Goal: Task Accomplishment & Management: Use online tool/utility

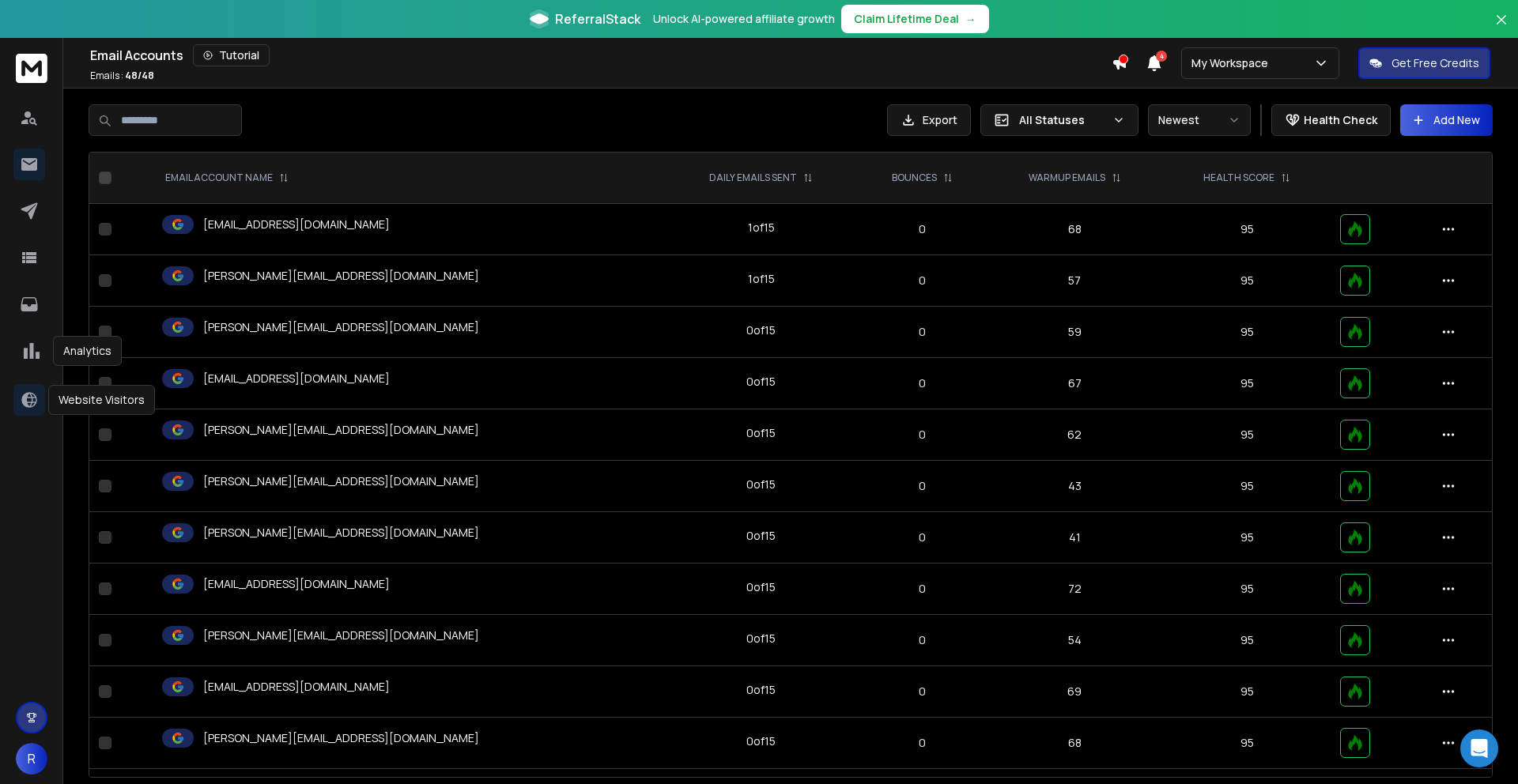
click at [25, 397] on icon at bounding box center [29, 400] width 16 height 16
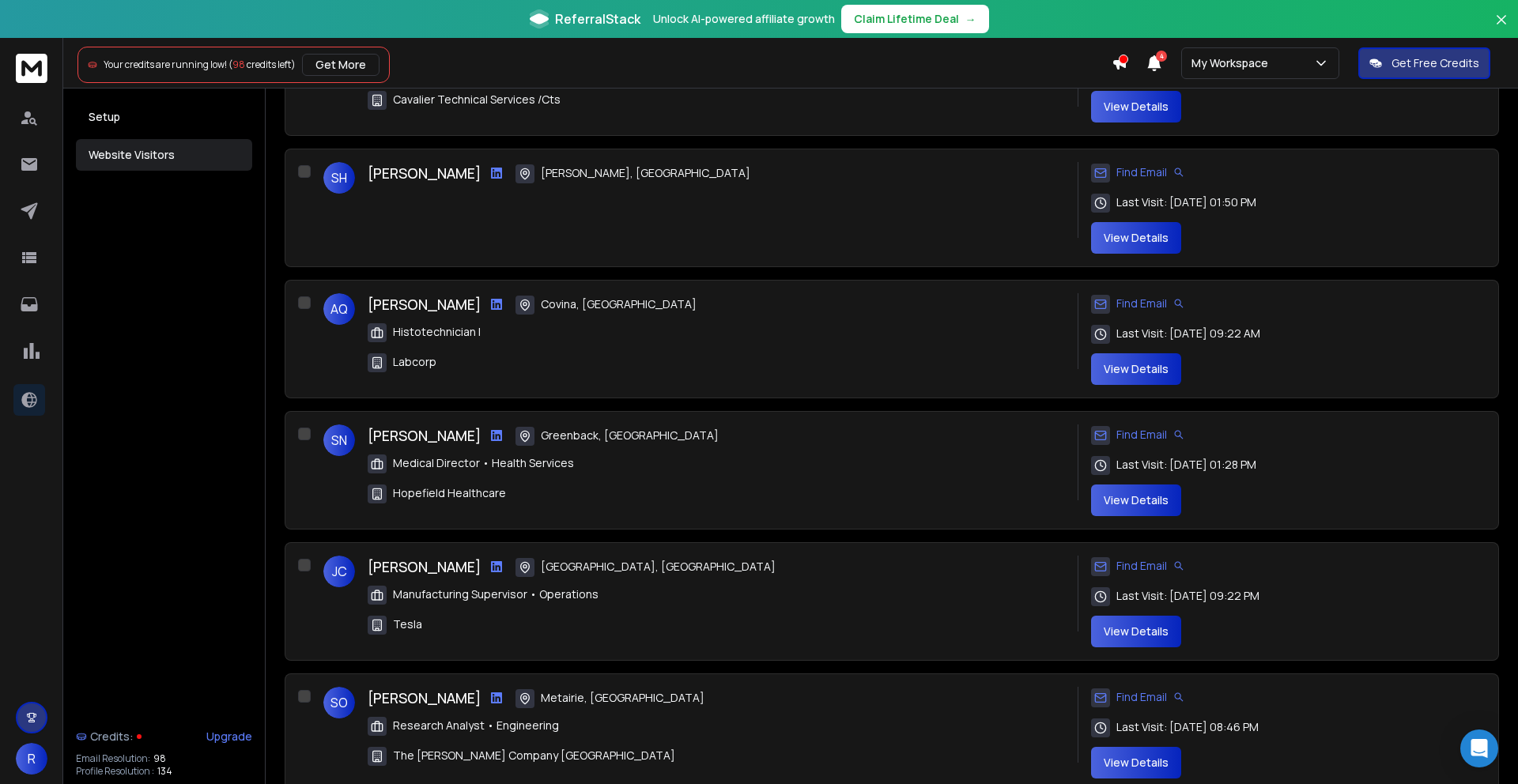
scroll to position [9666, 0]
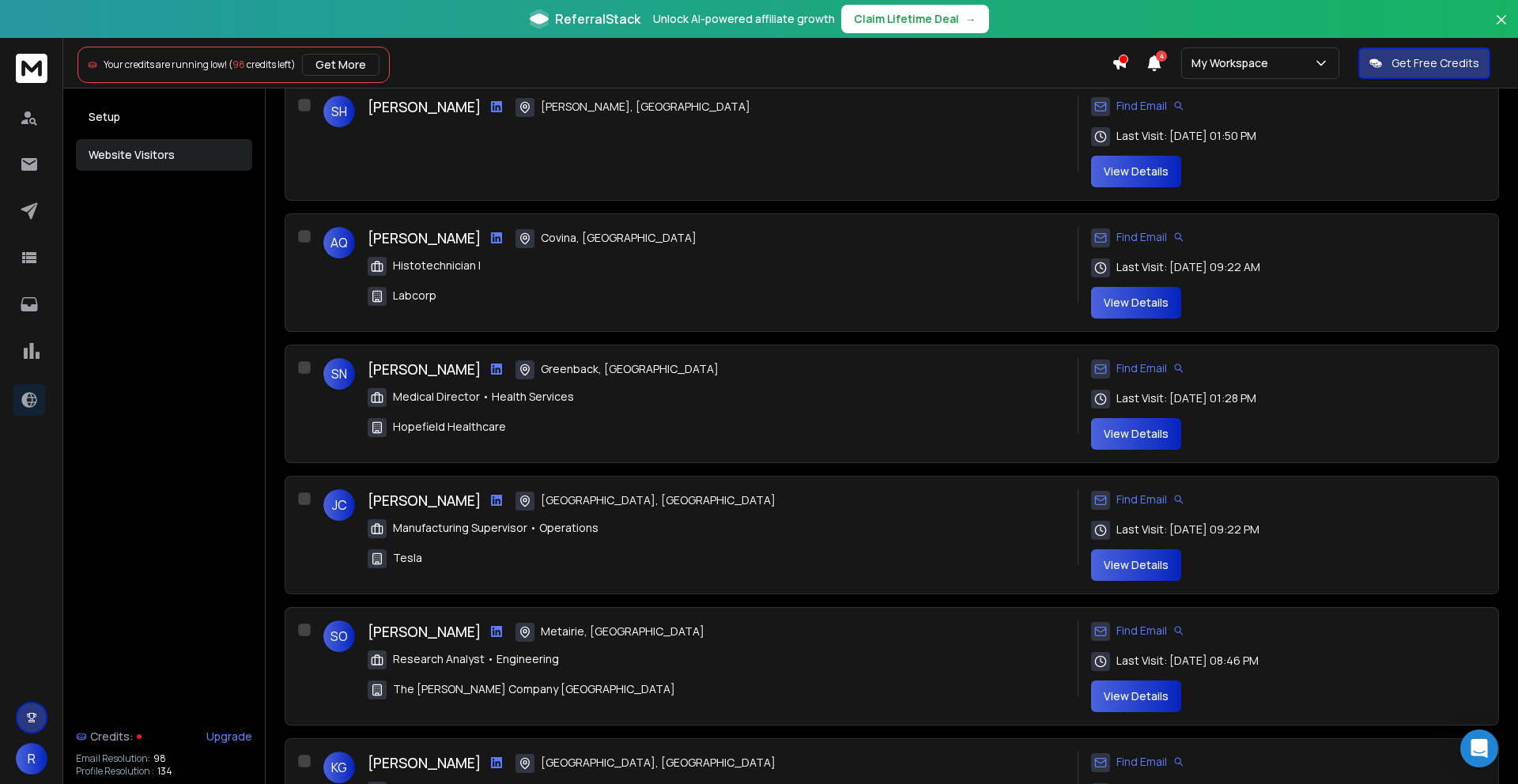
click at [304, 365] on button "button" at bounding box center [304, 367] width 13 height 13
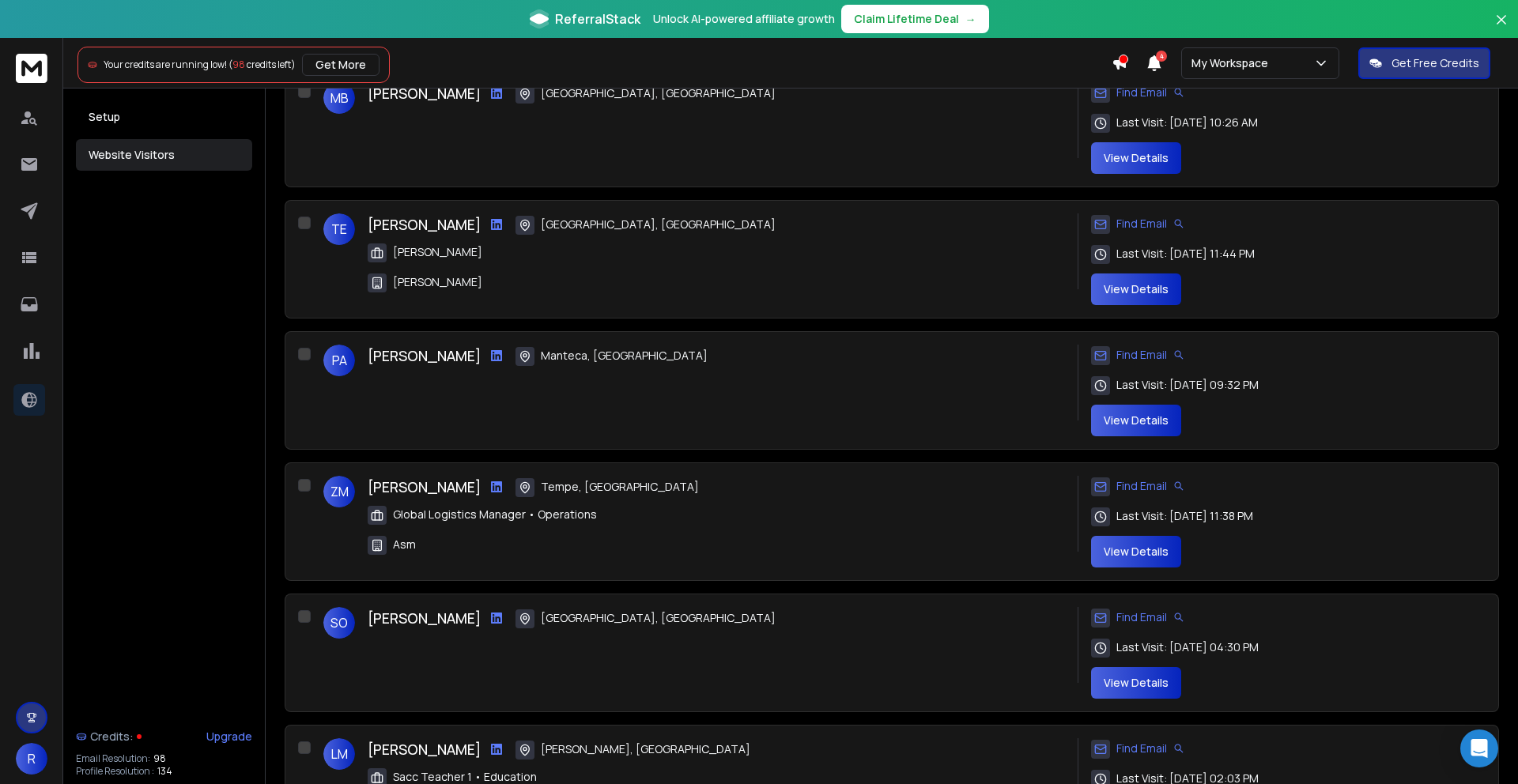
scroll to position [0, 0]
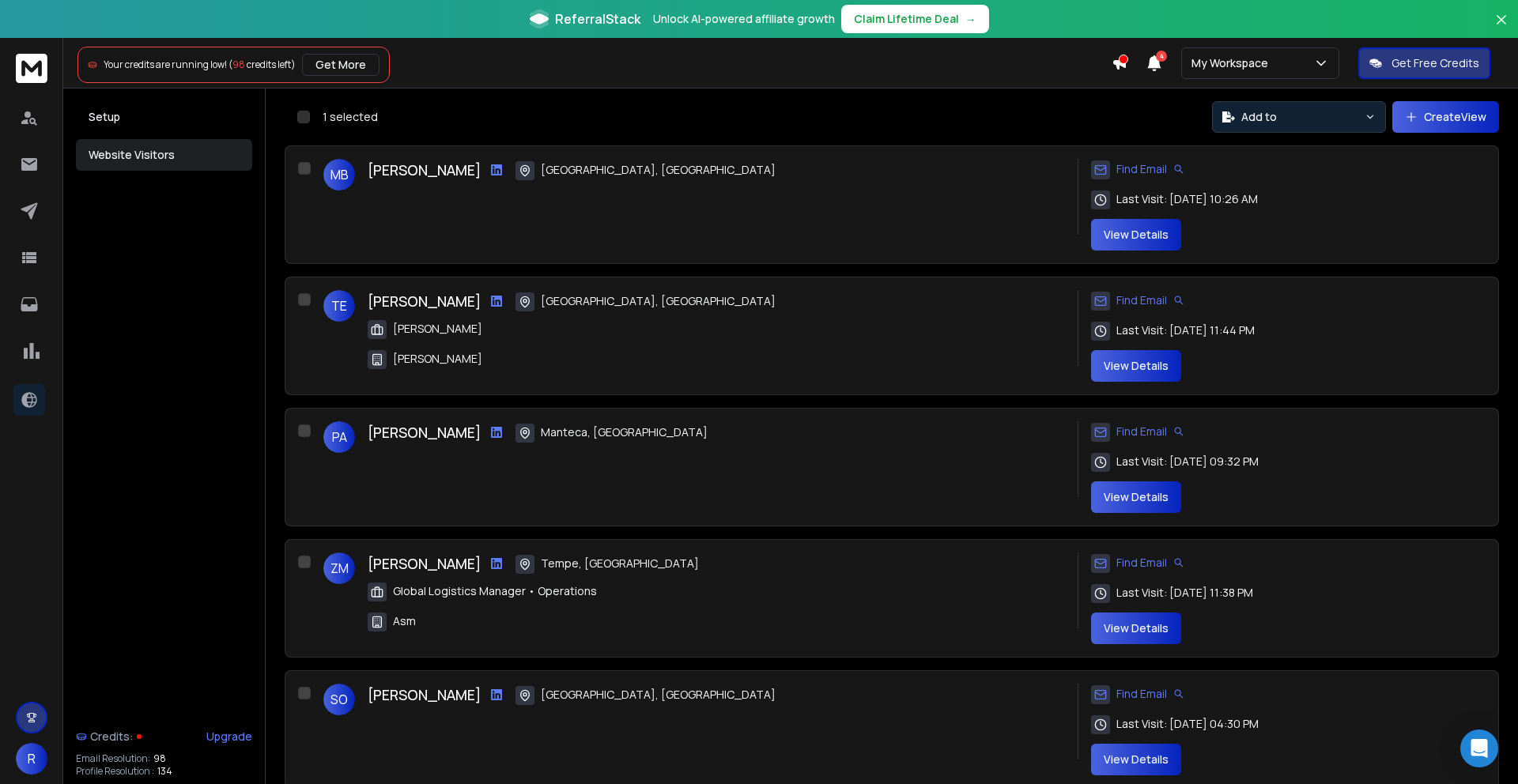
click at [1364, 117] on icon "button" at bounding box center [1369, 117] width 11 height 13
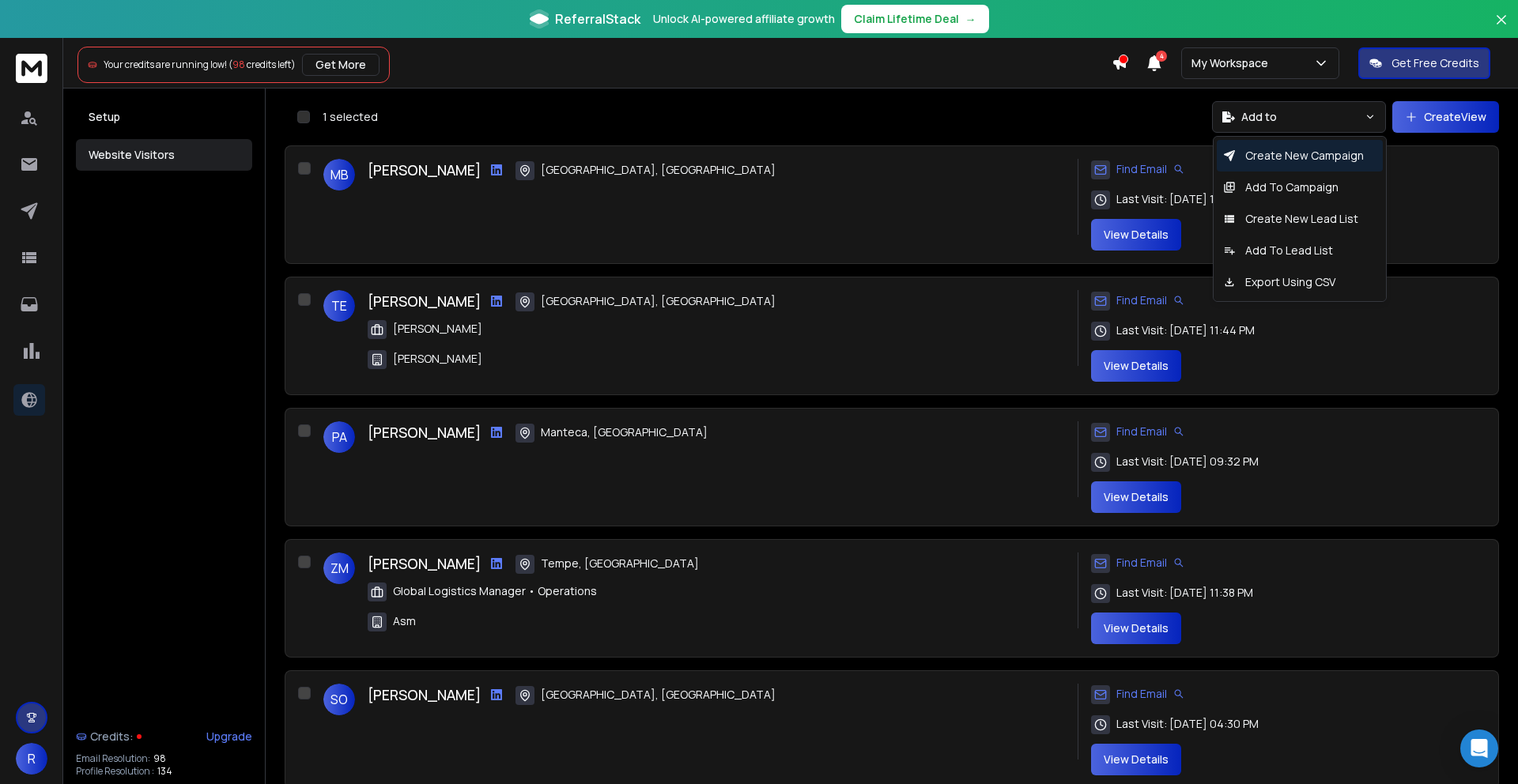
click at [1034, 107] on div "Add to Create View" at bounding box center [1197, 117] width 604 height 32
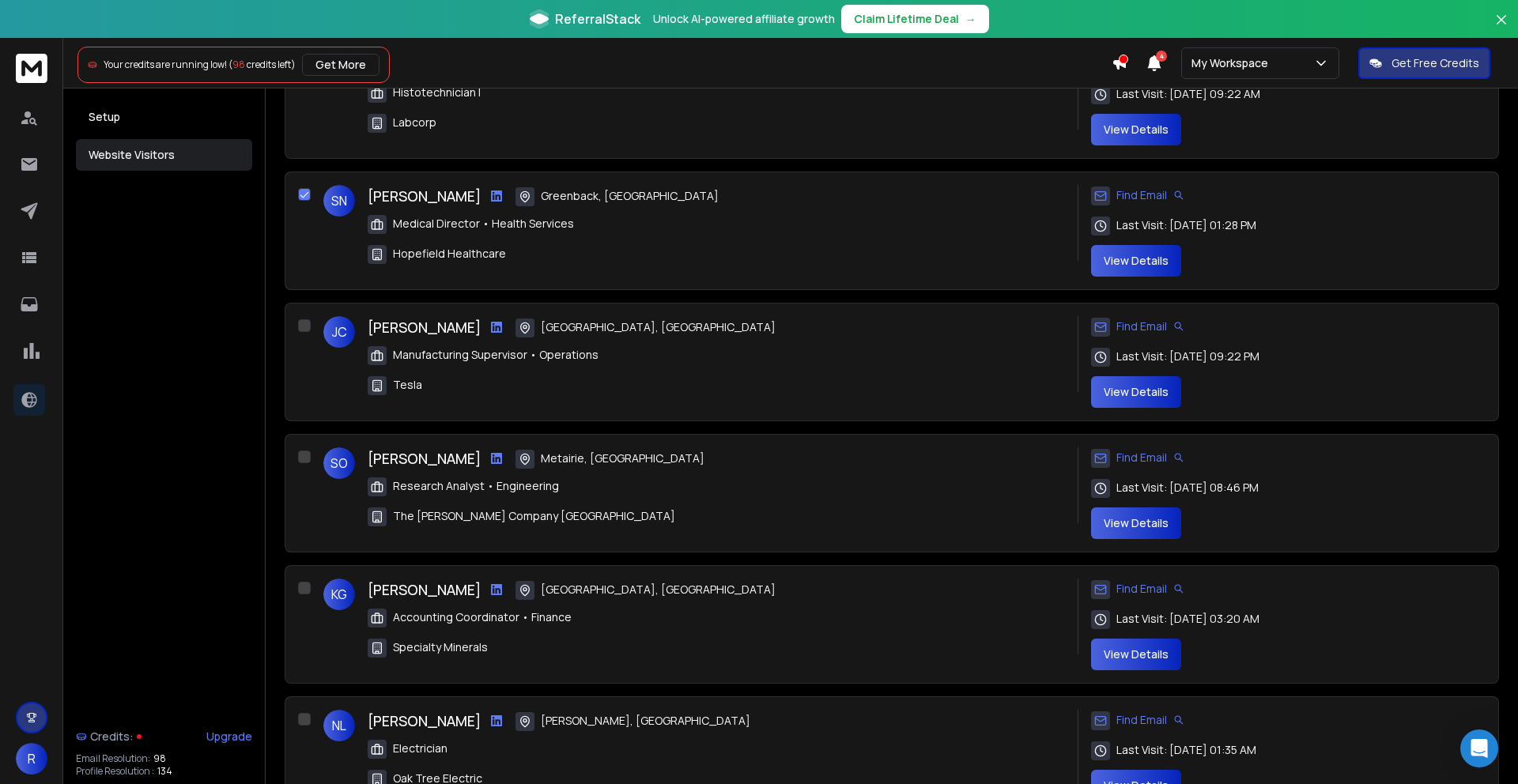
scroll to position [9805, 0]
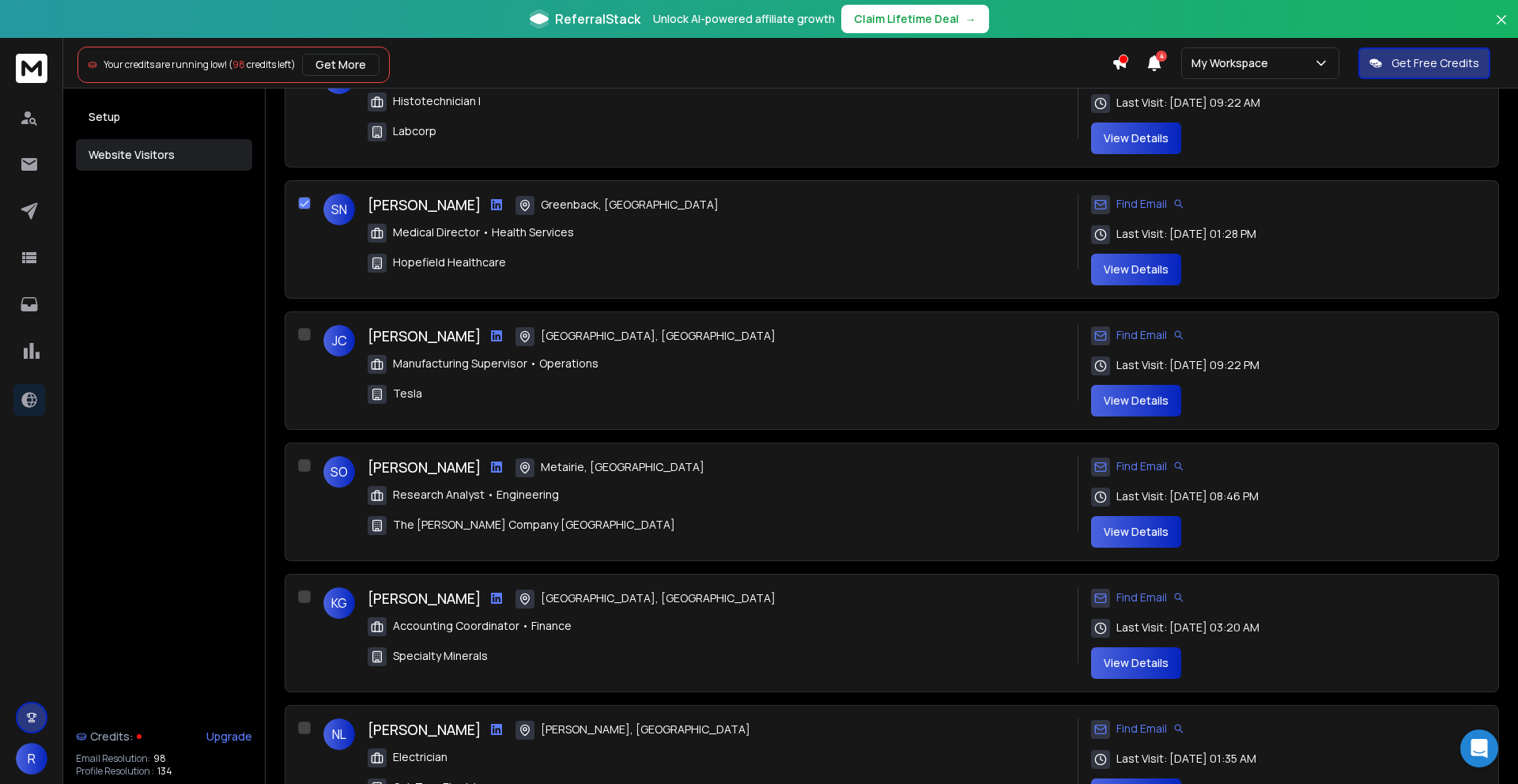
click at [302, 201] on button "button" at bounding box center [304, 202] width 13 height 13
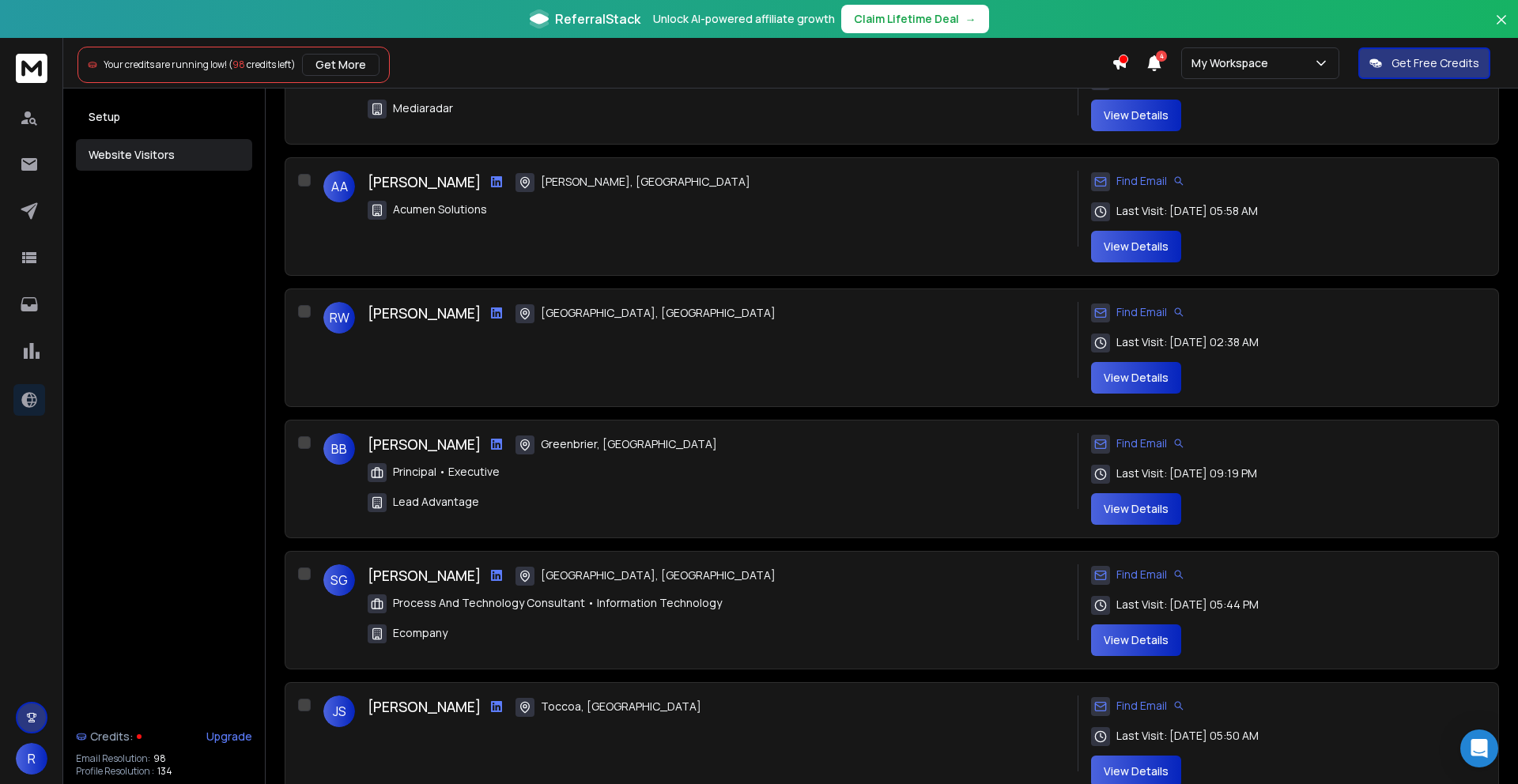
scroll to position [11678, 0]
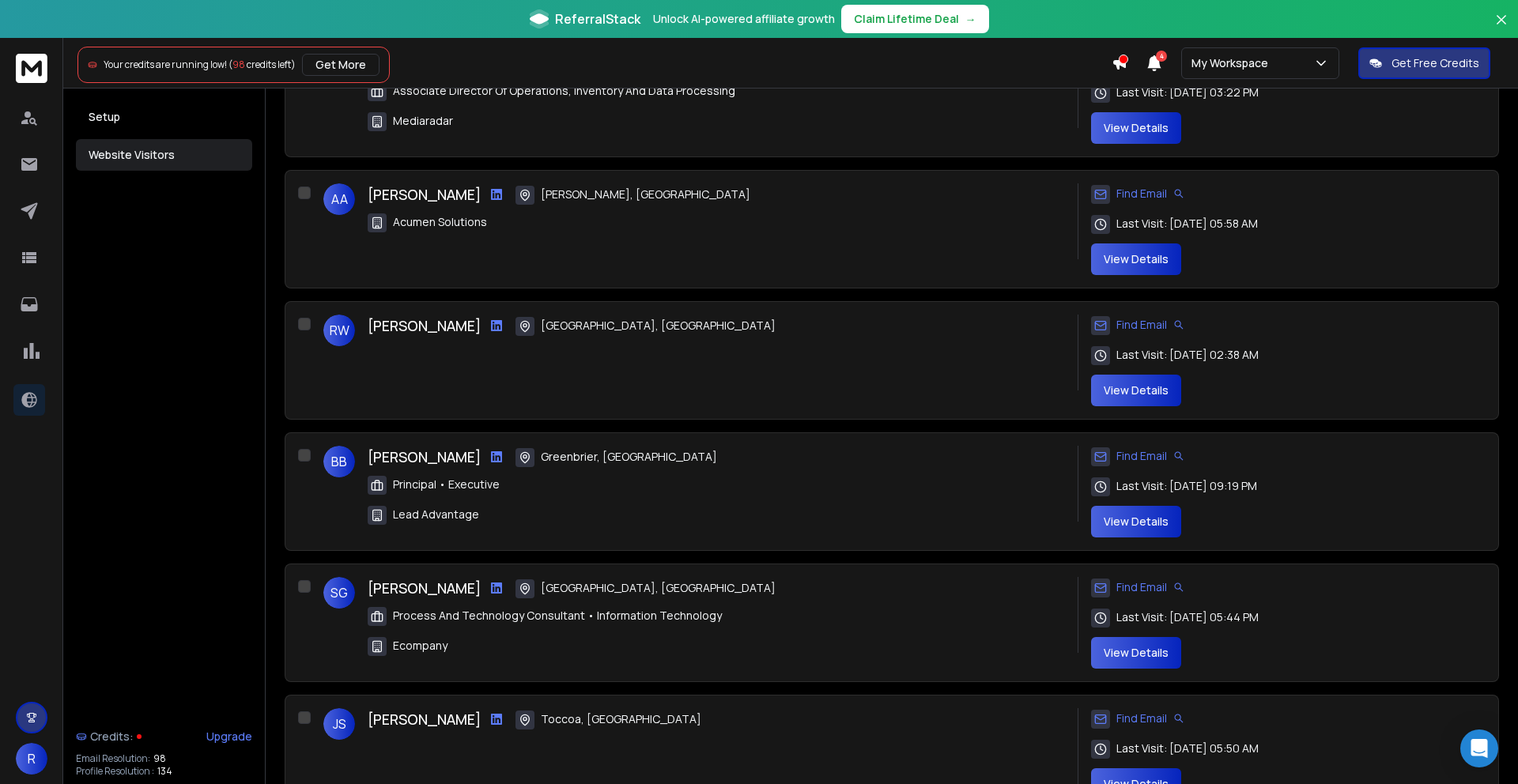
click at [491, 324] on icon at bounding box center [496, 325] width 11 height 11
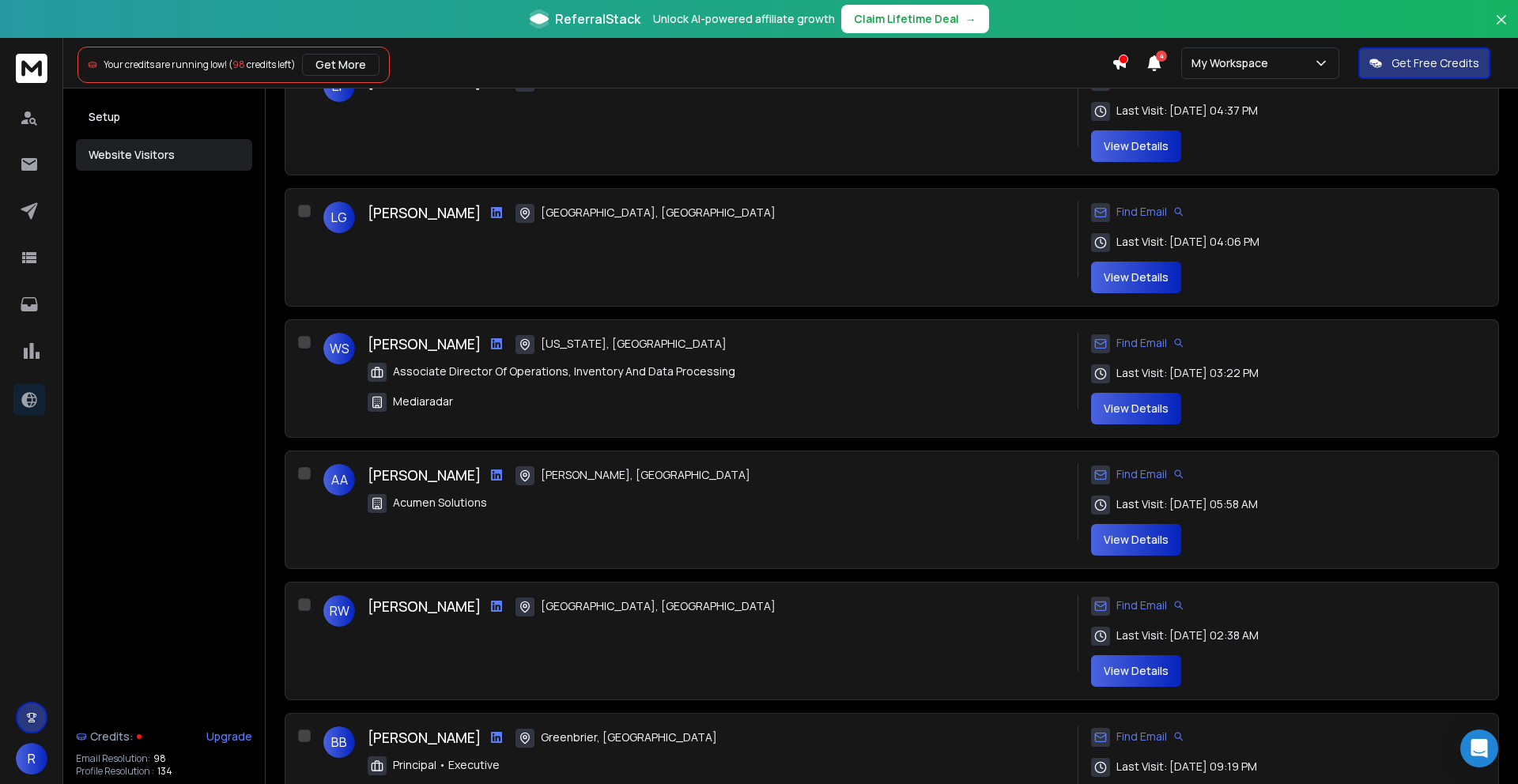
scroll to position [11382, 0]
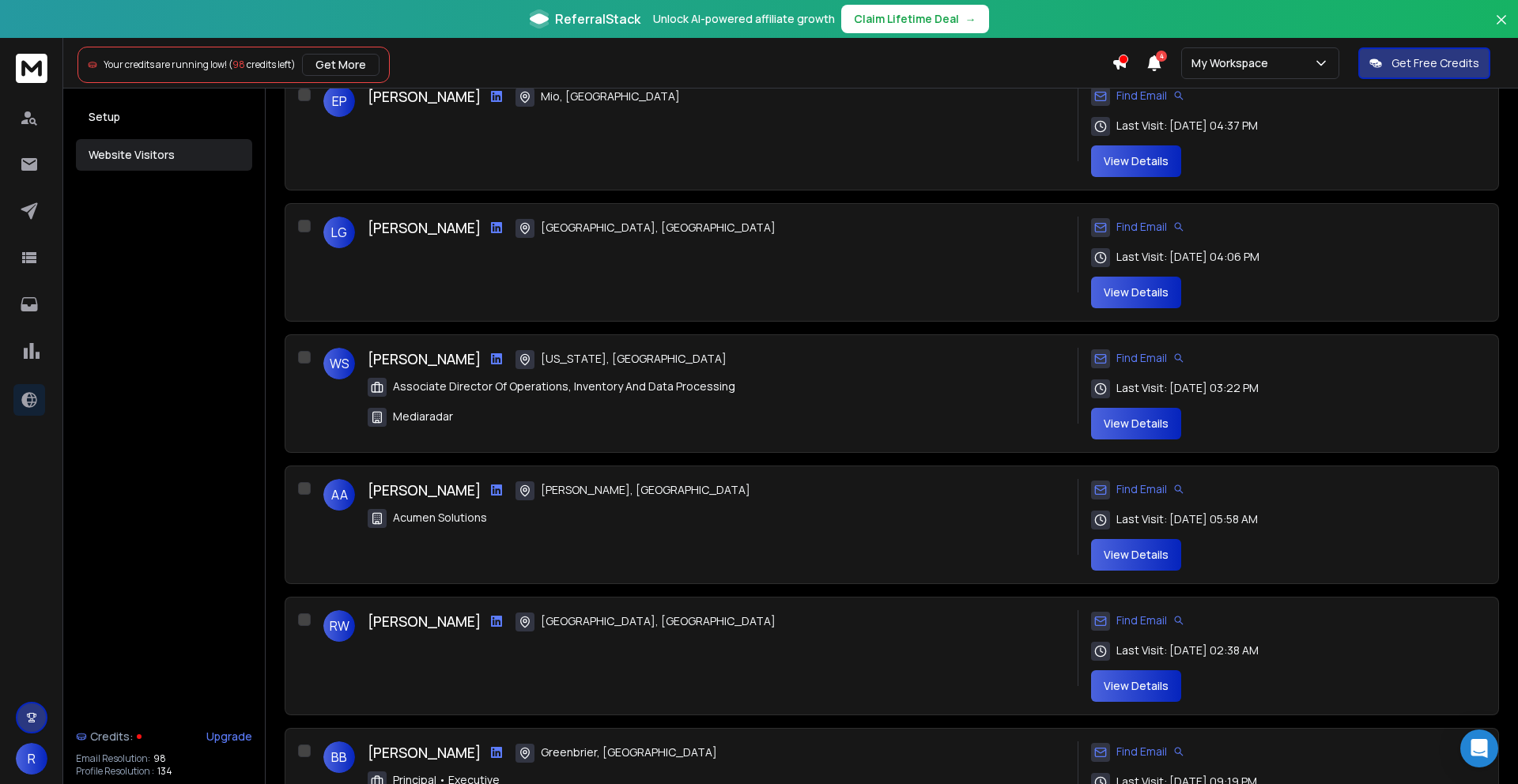
click at [495, 357] on icon at bounding box center [496, 358] width 11 height 11
click at [499, 490] on icon at bounding box center [496, 490] width 13 height 13
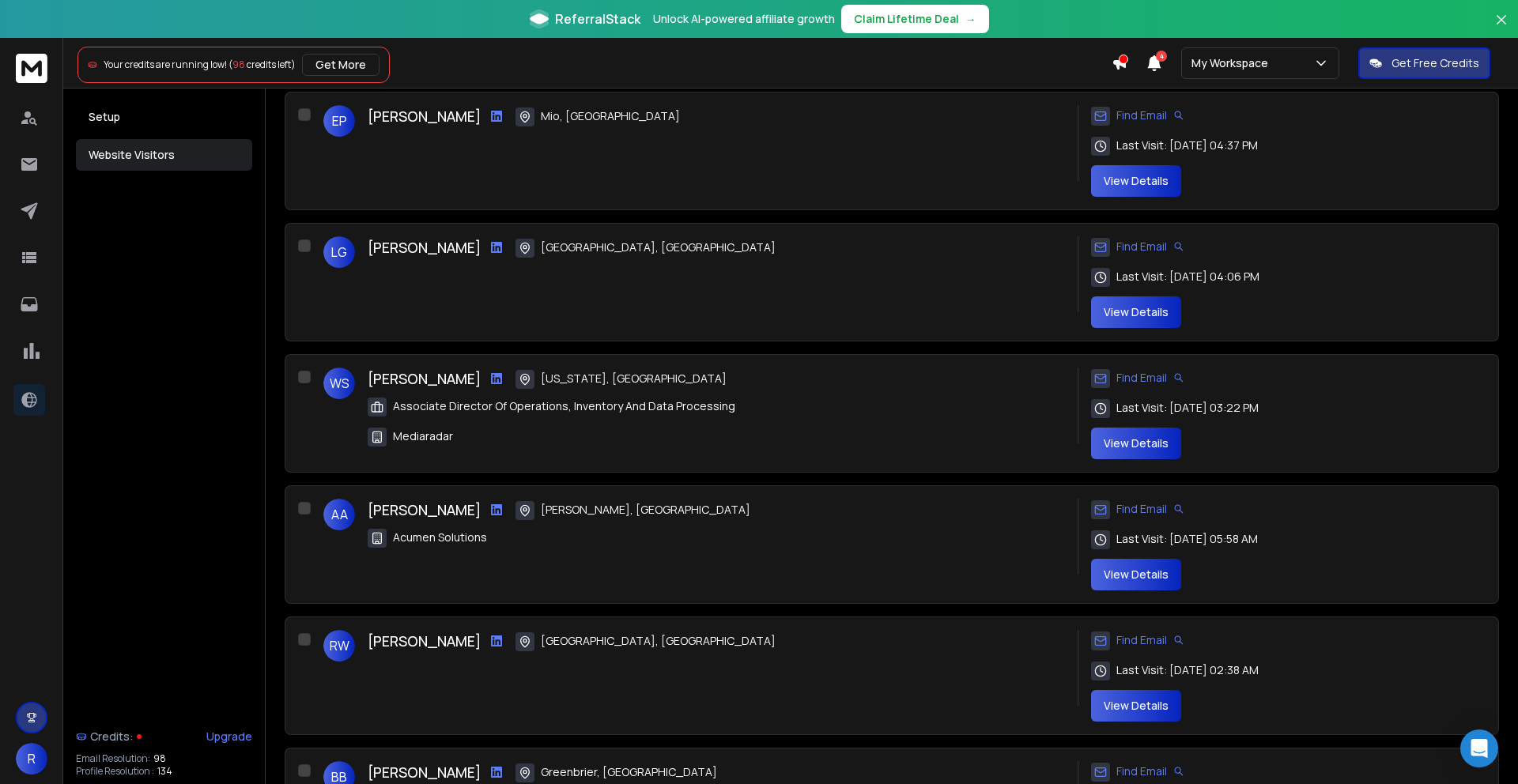
click at [303, 375] on button "button" at bounding box center [304, 376] width 13 height 13
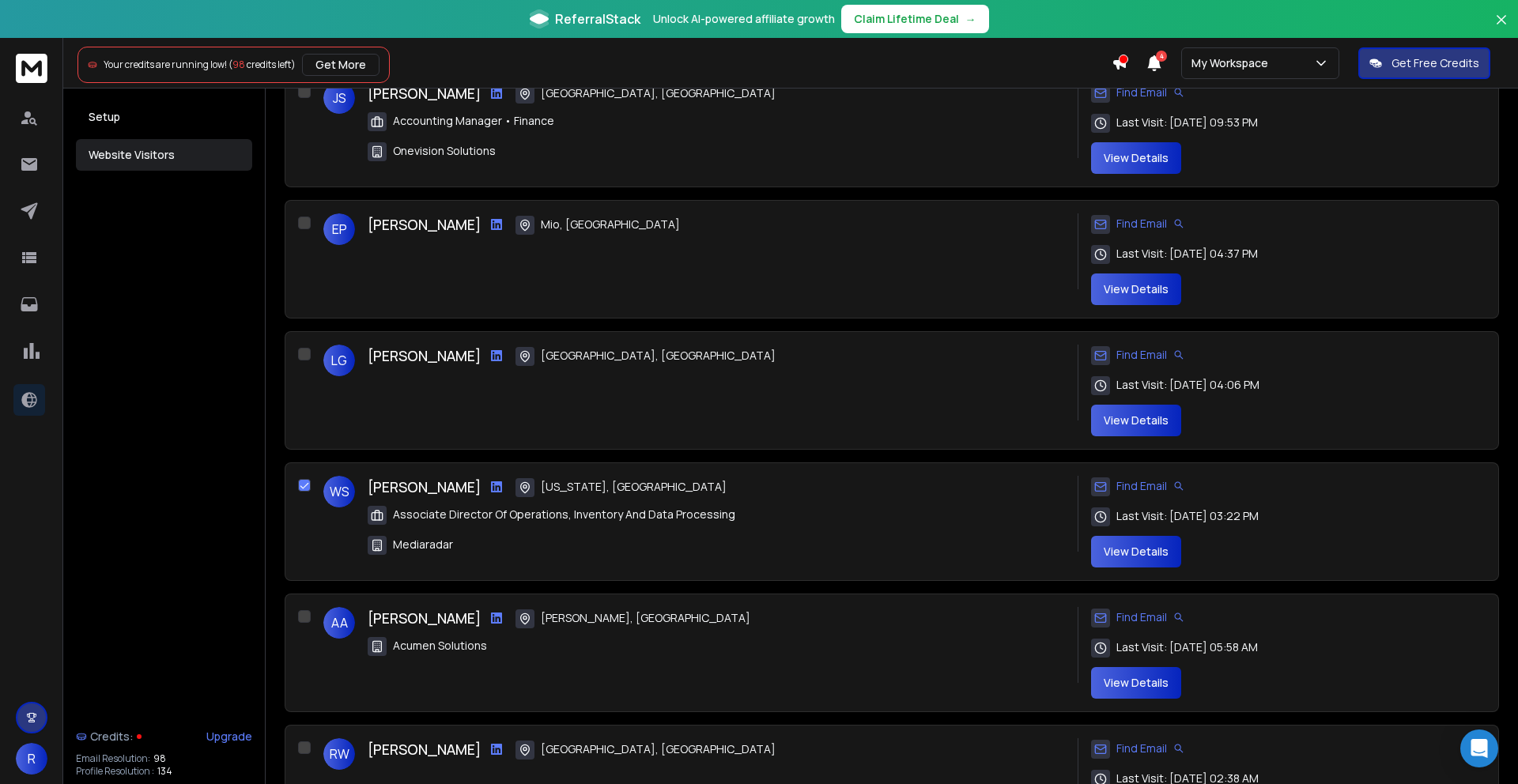
scroll to position [11228, 0]
click at [491, 355] on icon at bounding box center [496, 357] width 11 height 11
click at [299, 346] on div at bounding box center [304, 355] width 13 height 19
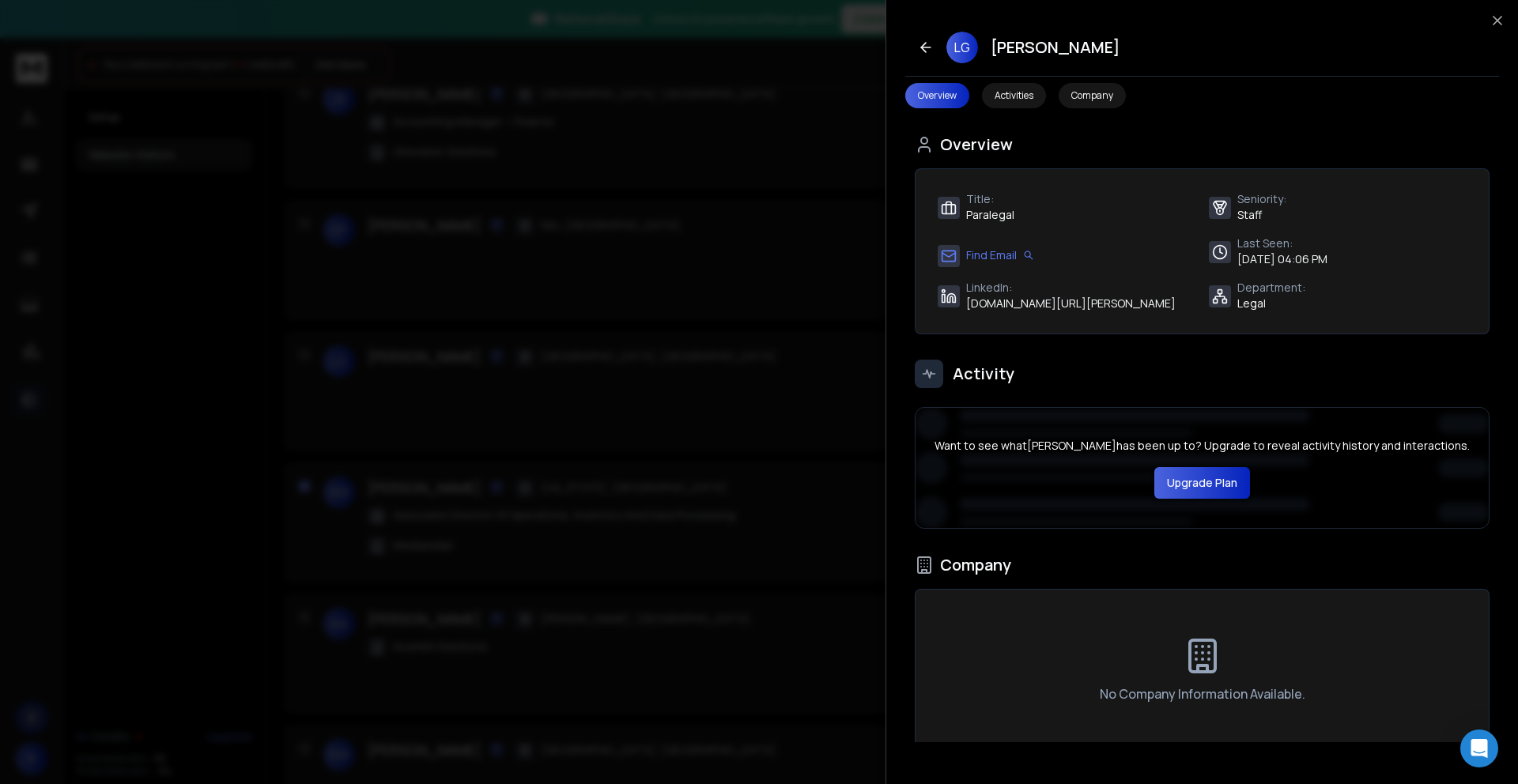
click at [613, 232] on div at bounding box center [759, 392] width 1518 height 784
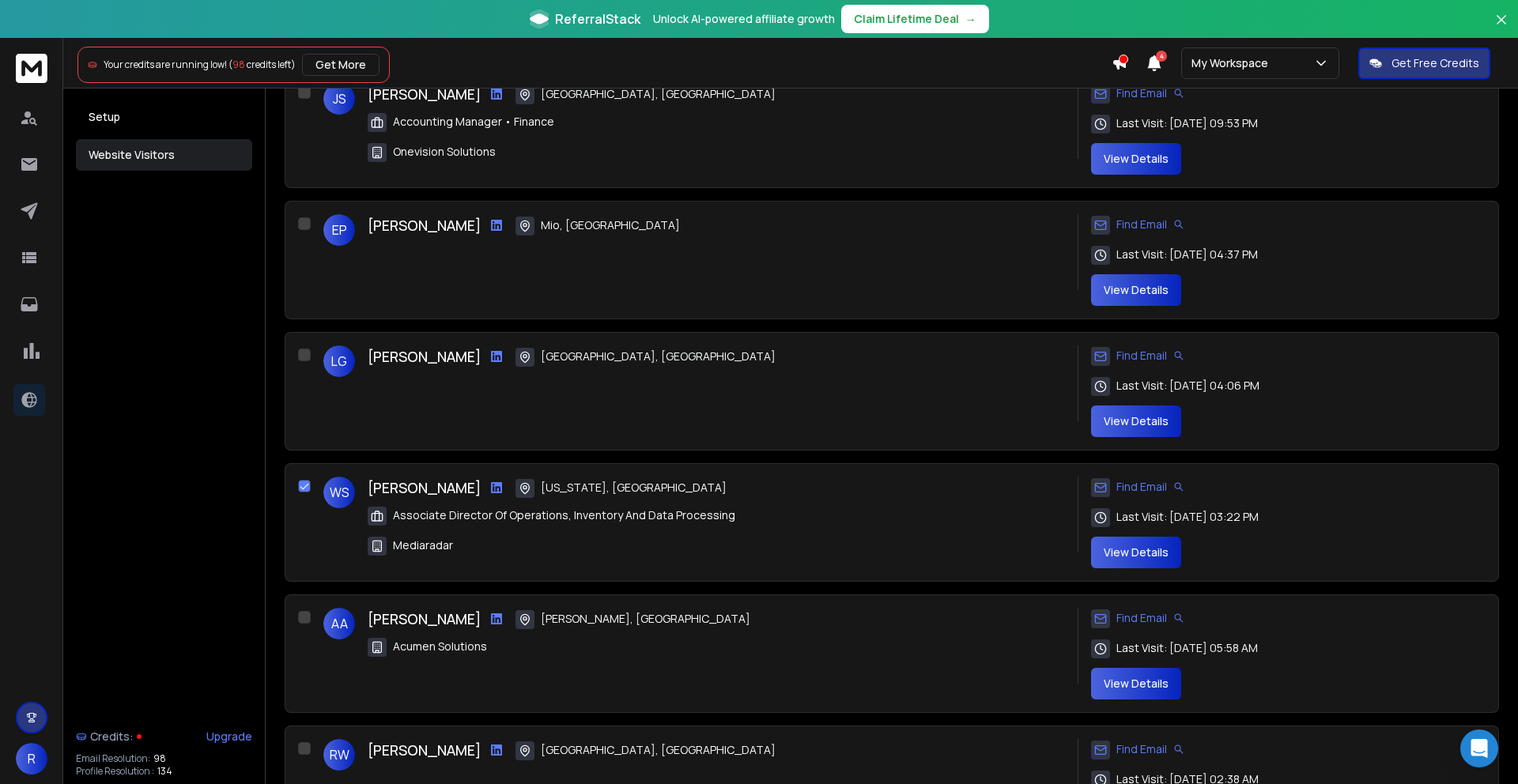
click at [302, 353] on button "button" at bounding box center [304, 355] width 13 height 13
click at [490, 225] on icon at bounding box center [496, 225] width 13 height 13
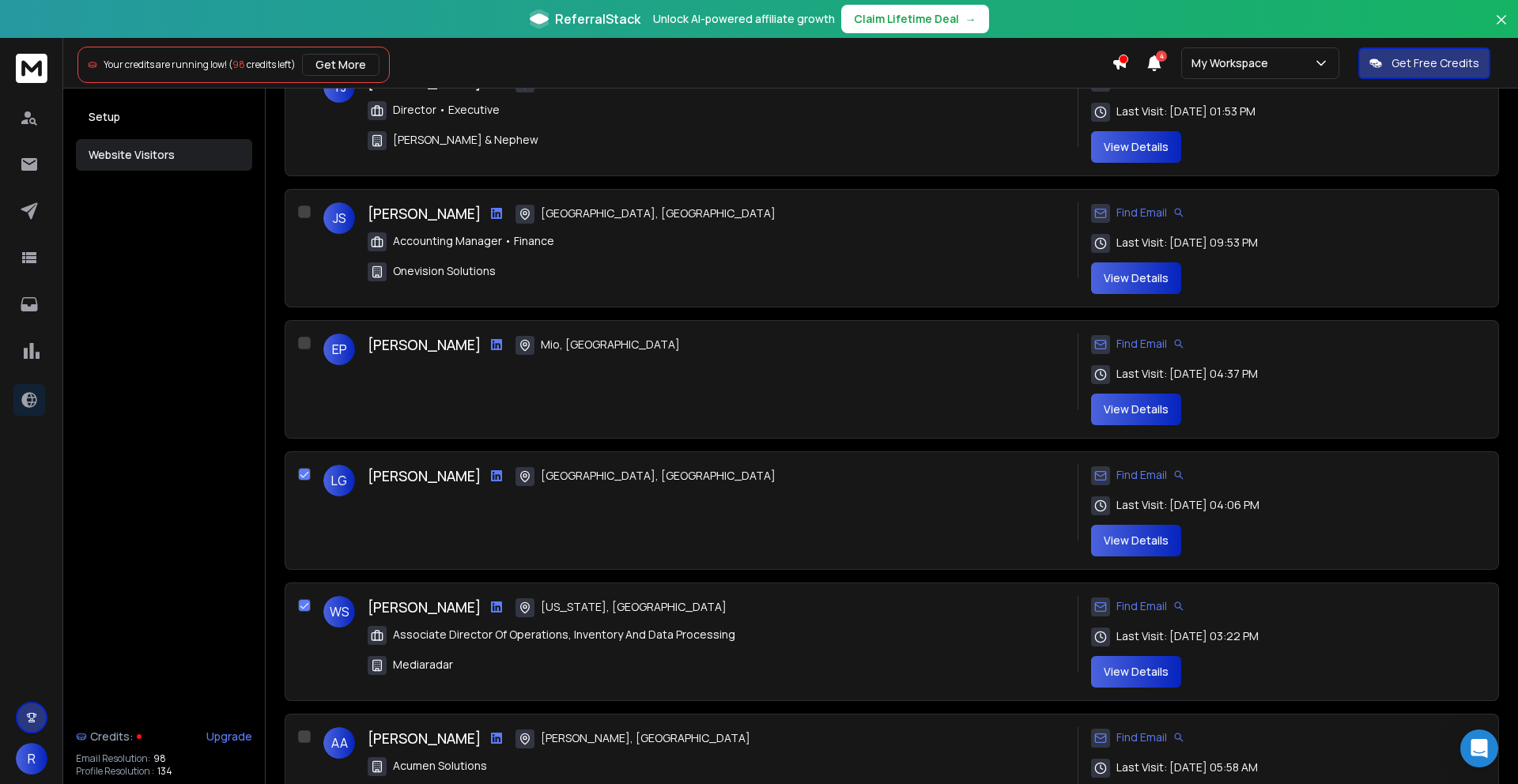
scroll to position [11097, 0]
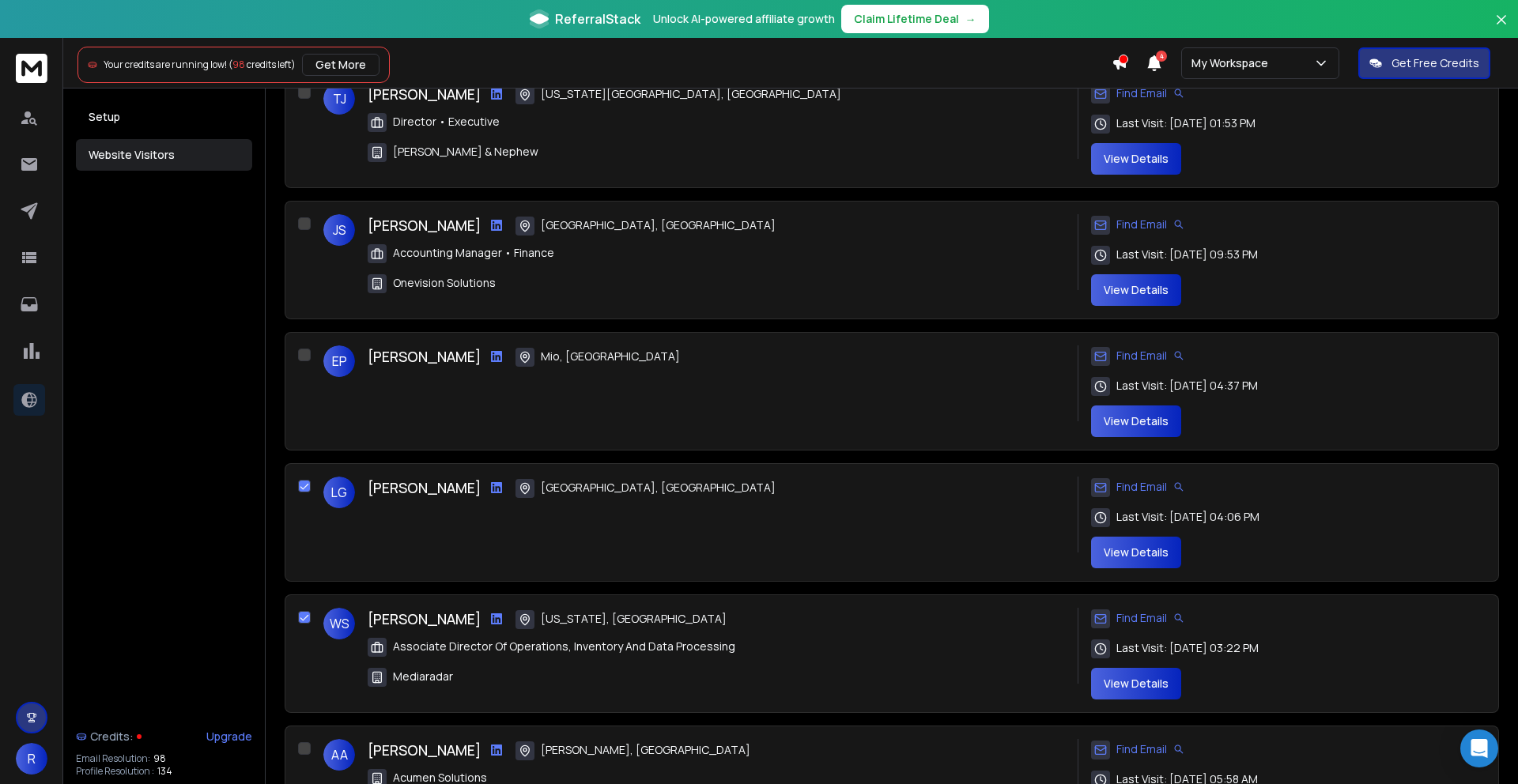
click at [299, 353] on button "button" at bounding box center [304, 355] width 13 height 13
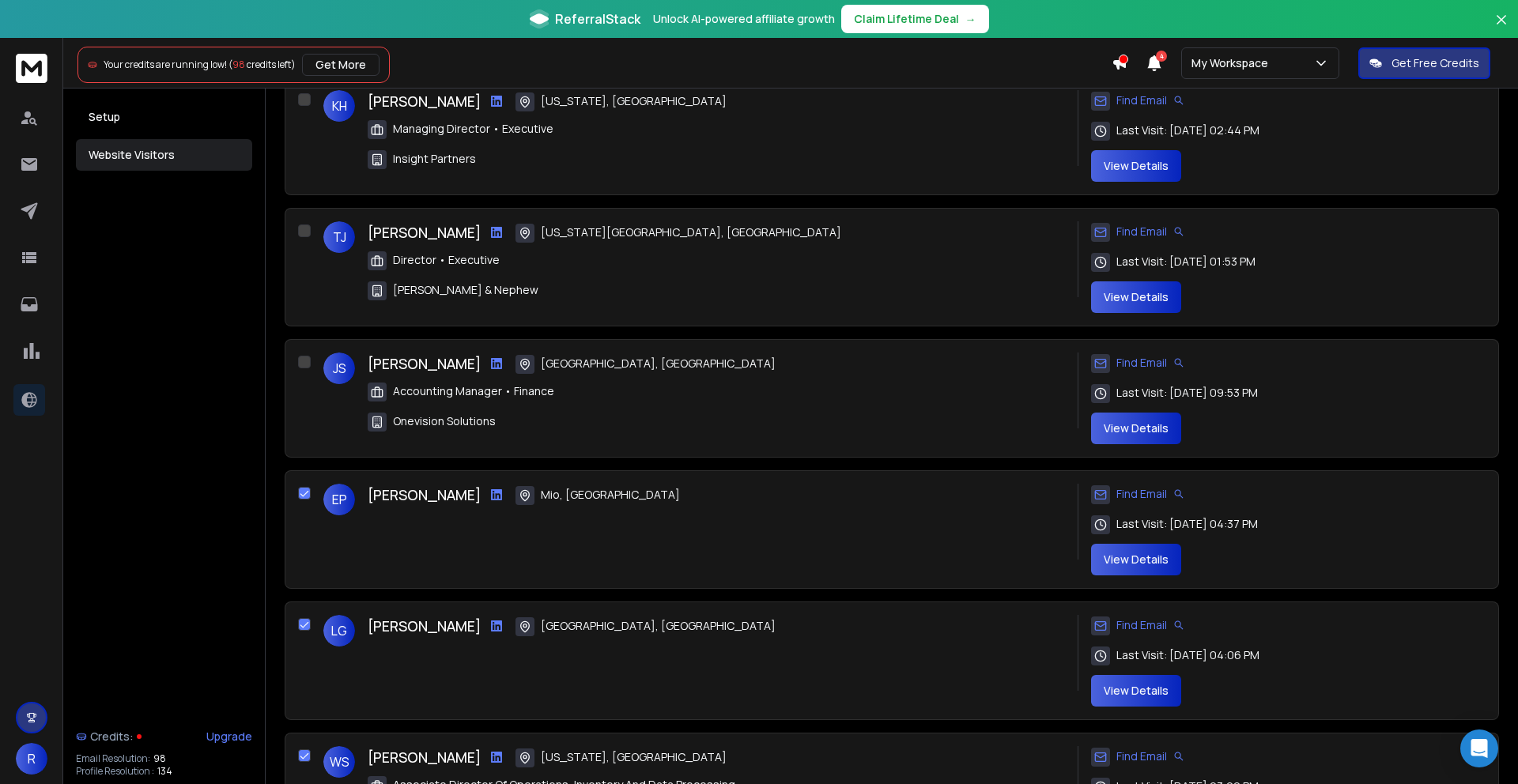
scroll to position [10958, 0]
click at [491, 363] on icon at bounding box center [496, 364] width 11 height 11
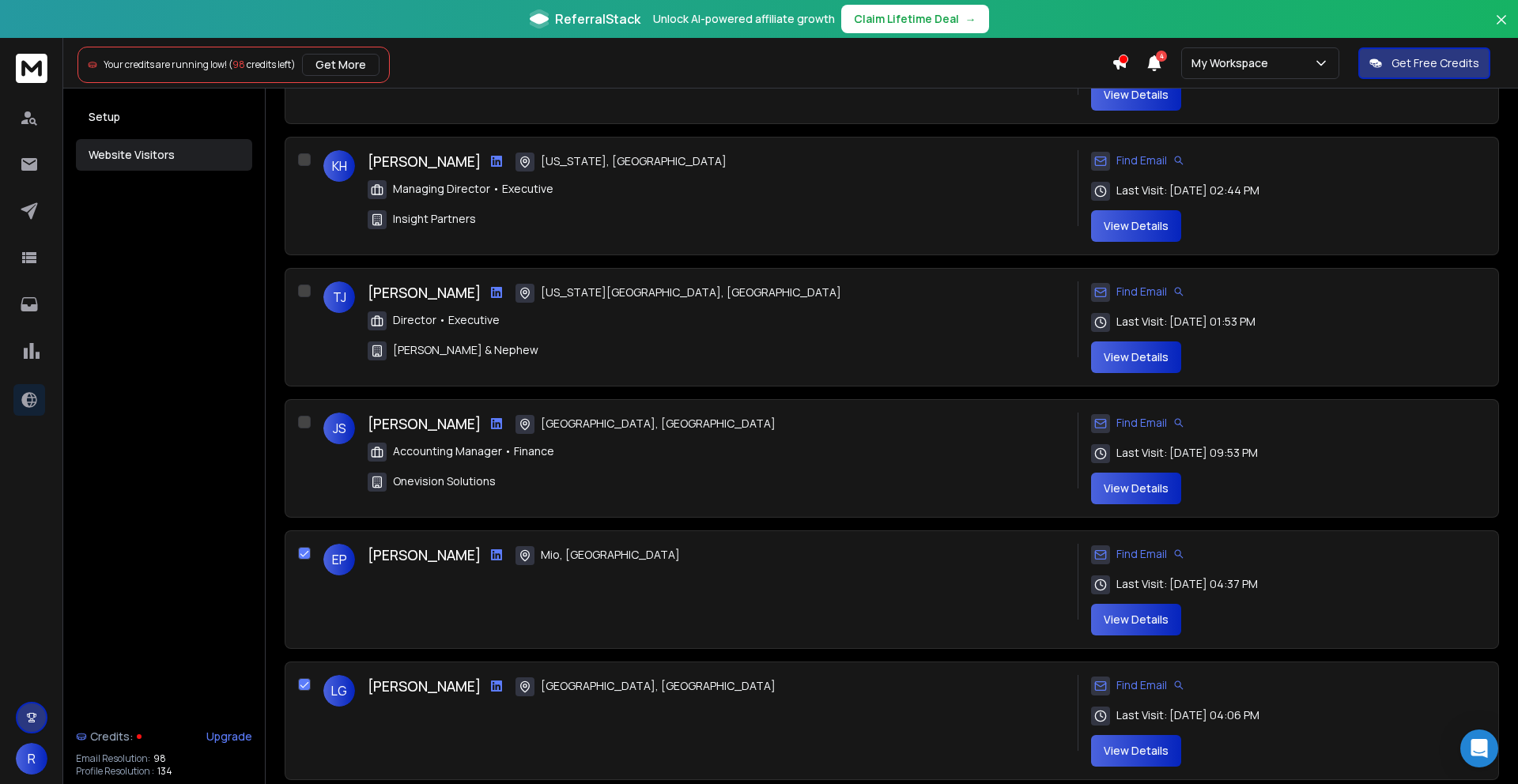
click at [305, 416] on button "button" at bounding box center [304, 421] width 13 height 13
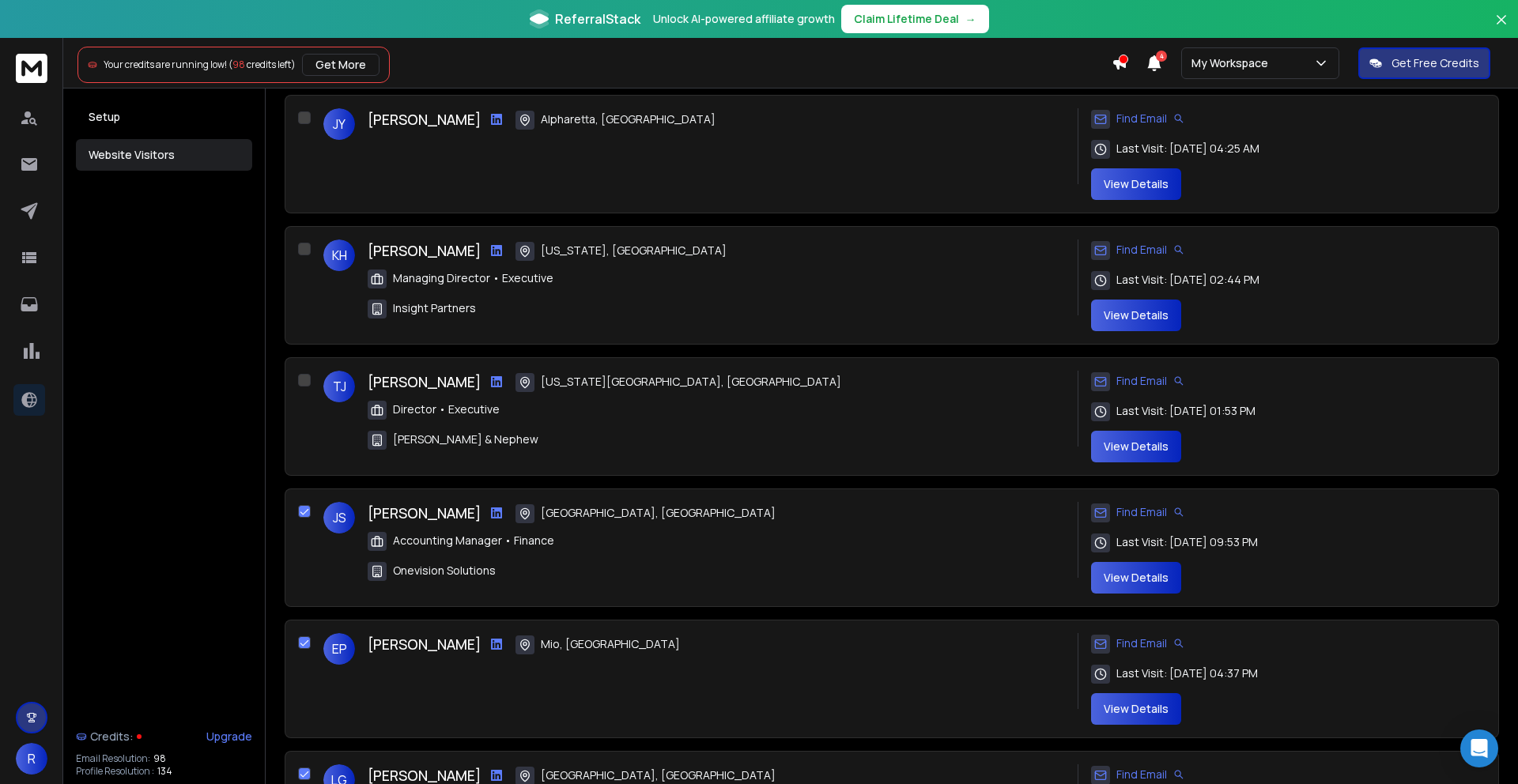
scroll to position [10802, 0]
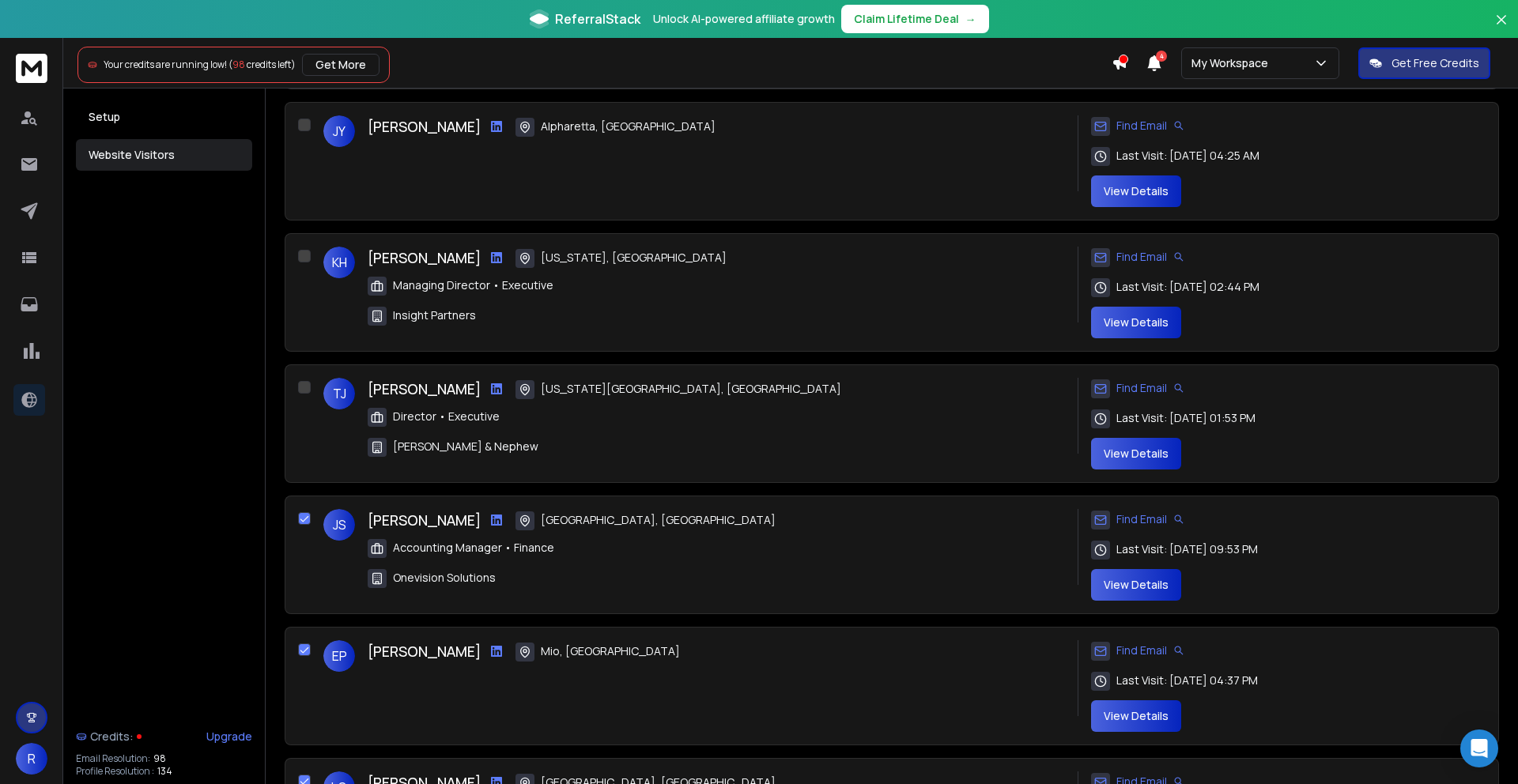
click at [491, 388] on icon at bounding box center [496, 389] width 11 height 11
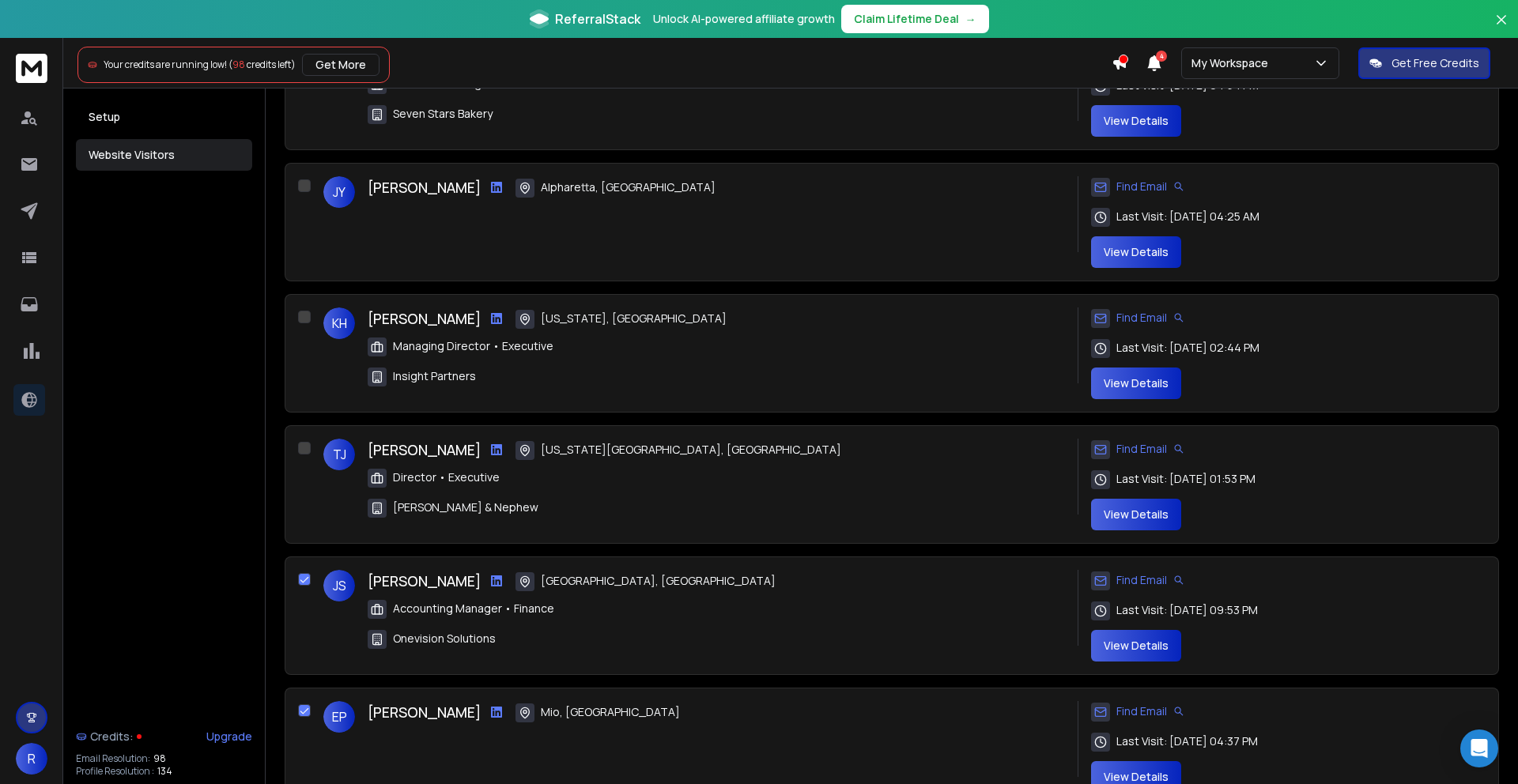
click at [305, 445] on button "button" at bounding box center [304, 448] width 13 height 13
click at [491, 315] on icon at bounding box center [496, 318] width 11 height 11
click at [299, 317] on button "button" at bounding box center [304, 317] width 13 height 13
click at [490, 187] on icon at bounding box center [496, 187] width 13 height 13
click at [302, 183] on button "button" at bounding box center [304, 185] width 13 height 13
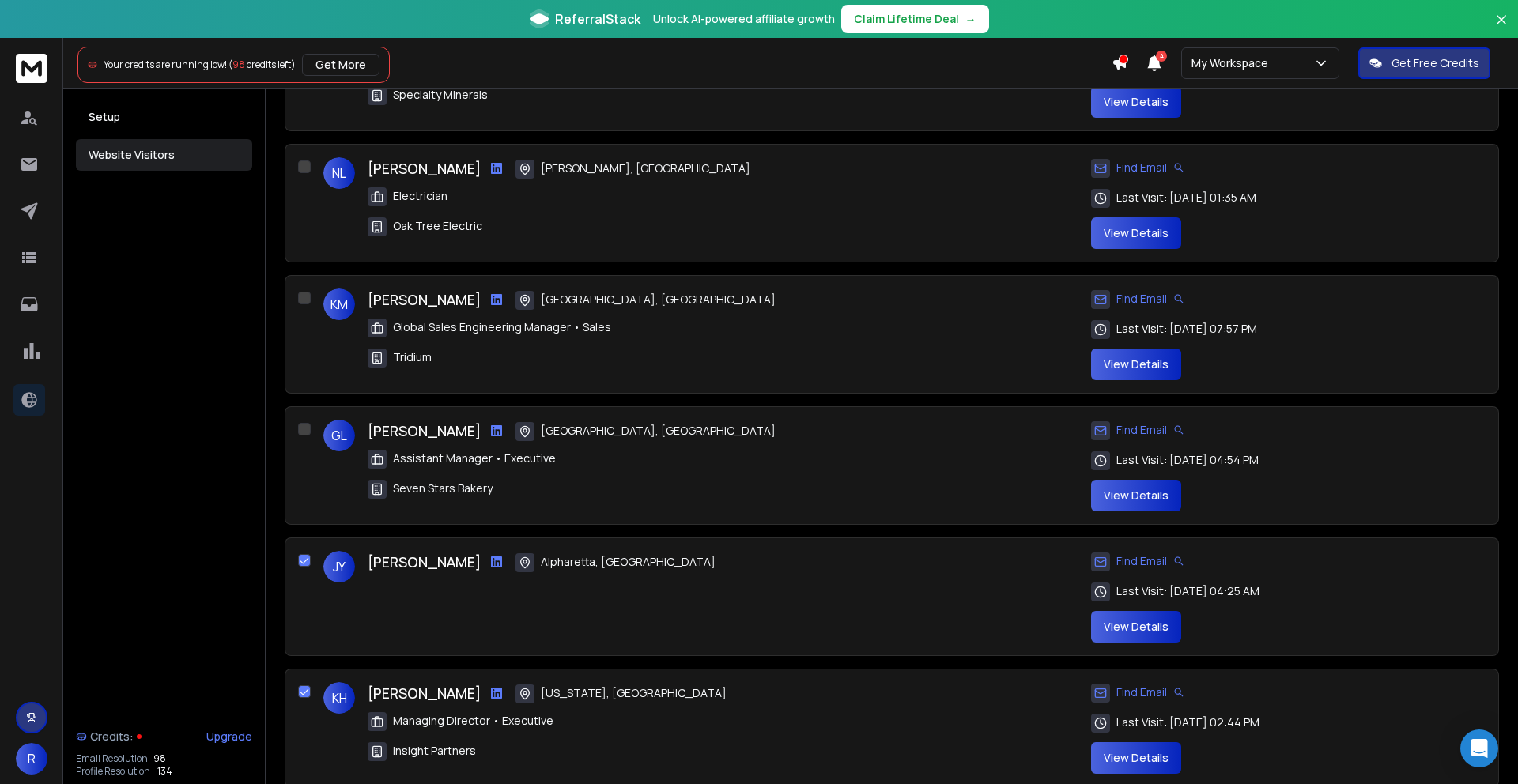
scroll to position [10355, 0]
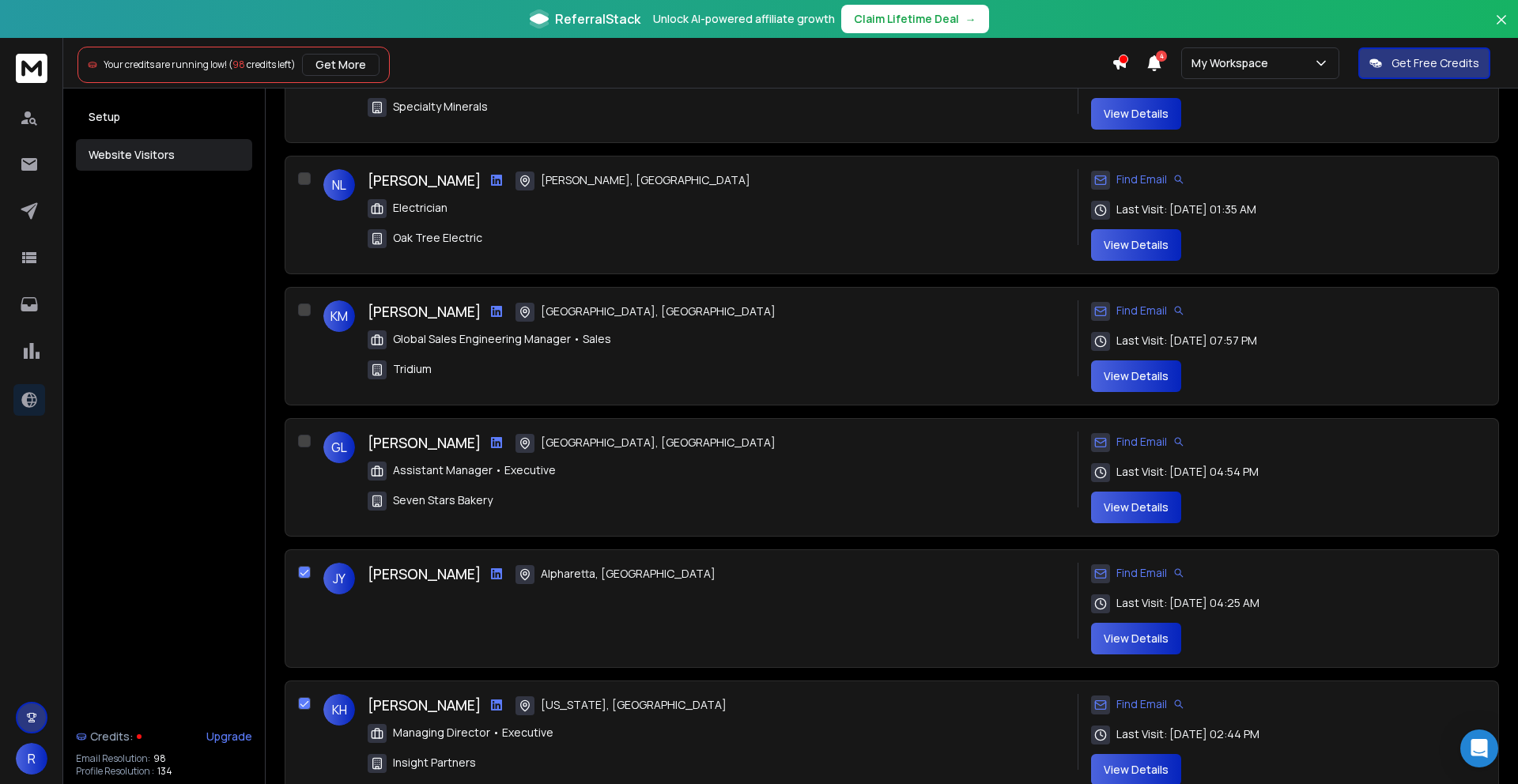
click at [490, 444] on icon at bounding box center [496, 442] width 13 height 13
click at [303, 439] on button "button" at bounding box center [304, 440] width 13 height 13
click at [490, 308] on icon at bounding box center [496, 312] width 13 height 13
click at [303, 312] on button "button" at bounding box center [304, 310] width 13 height 13
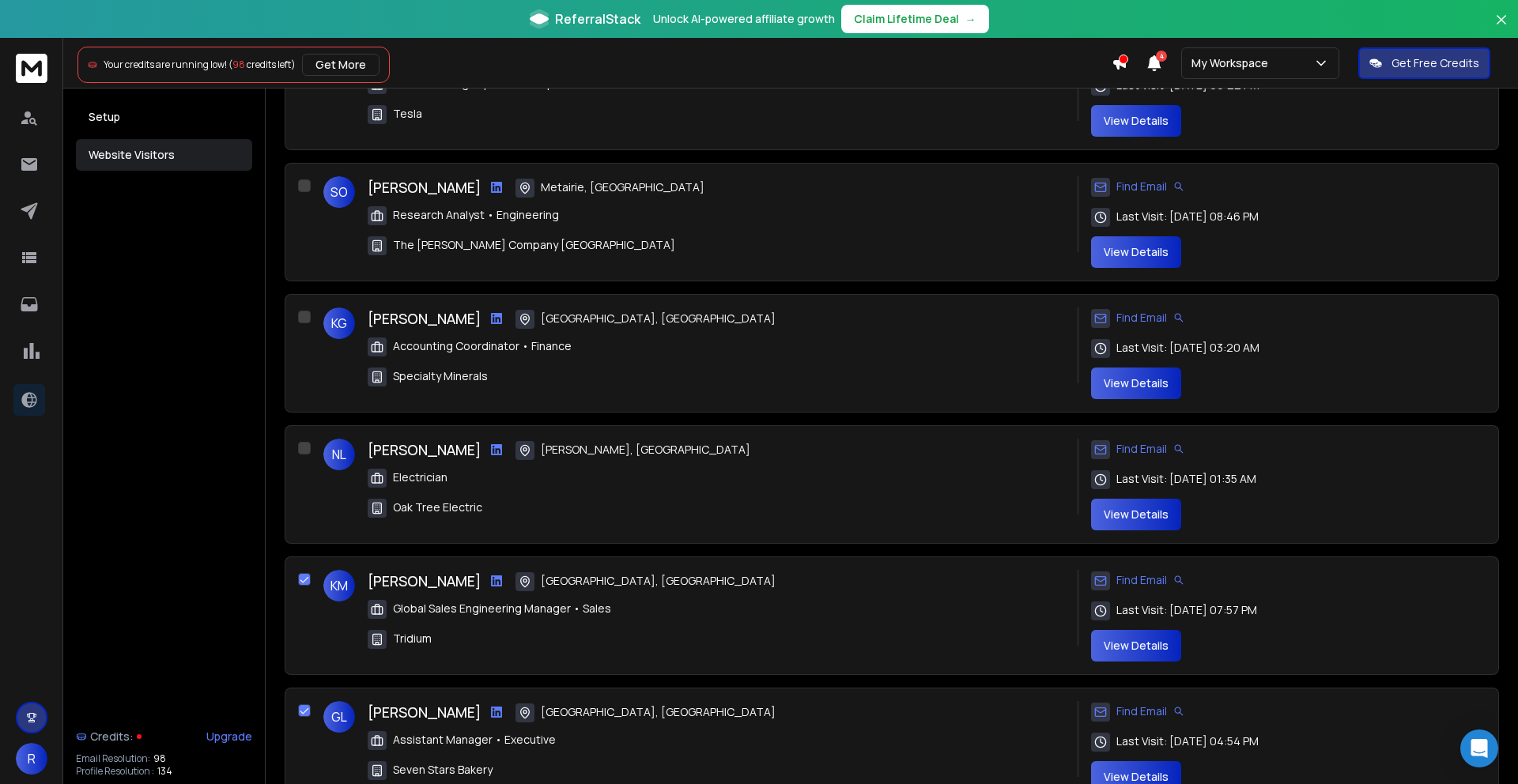
scroll to position [10039, 0]
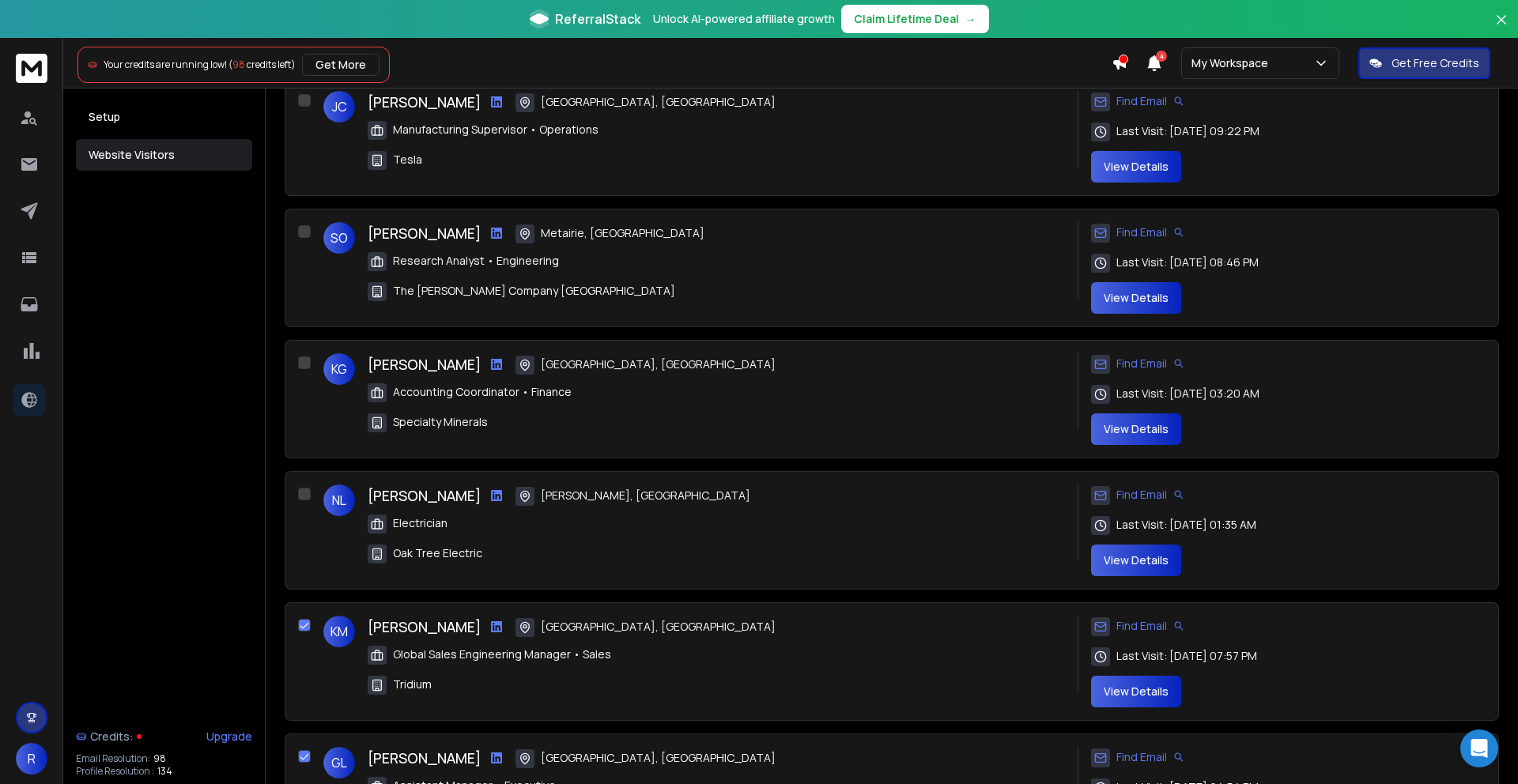
click at [490, 498] on icon at bounding box center [496, 495] width 13 height 13
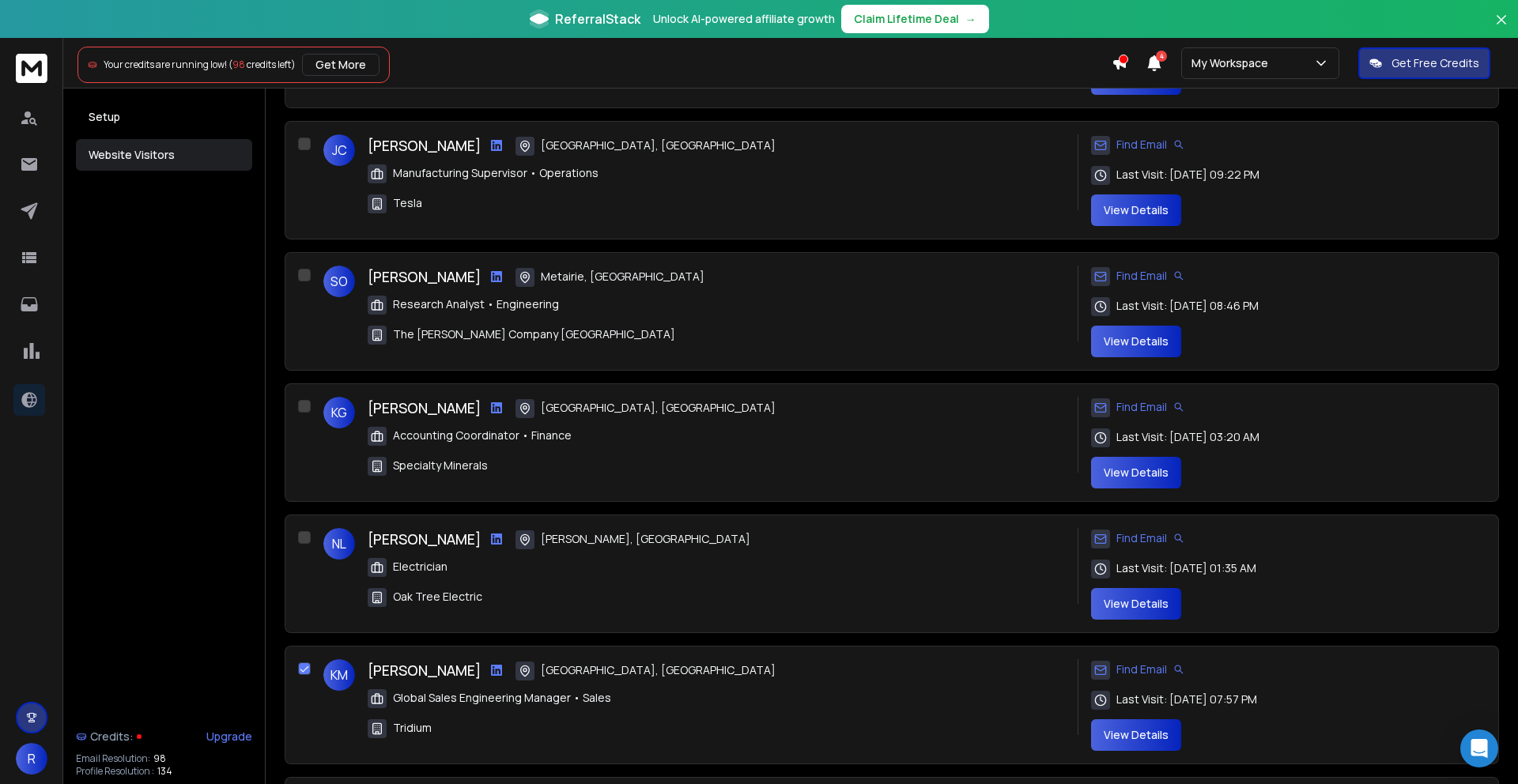
click at [299, 537] on button "button" at bounding box center [304, 537] width 13 height 13
click at [491, 403] on icon at bounding box center [496, 408] width 11 height 11
click at [306, 402] on button "button" at bounding box center [304, 406] width 13 height 13
click at [491, 272] on icon at bounding box center [496, 276] width 11 height 11
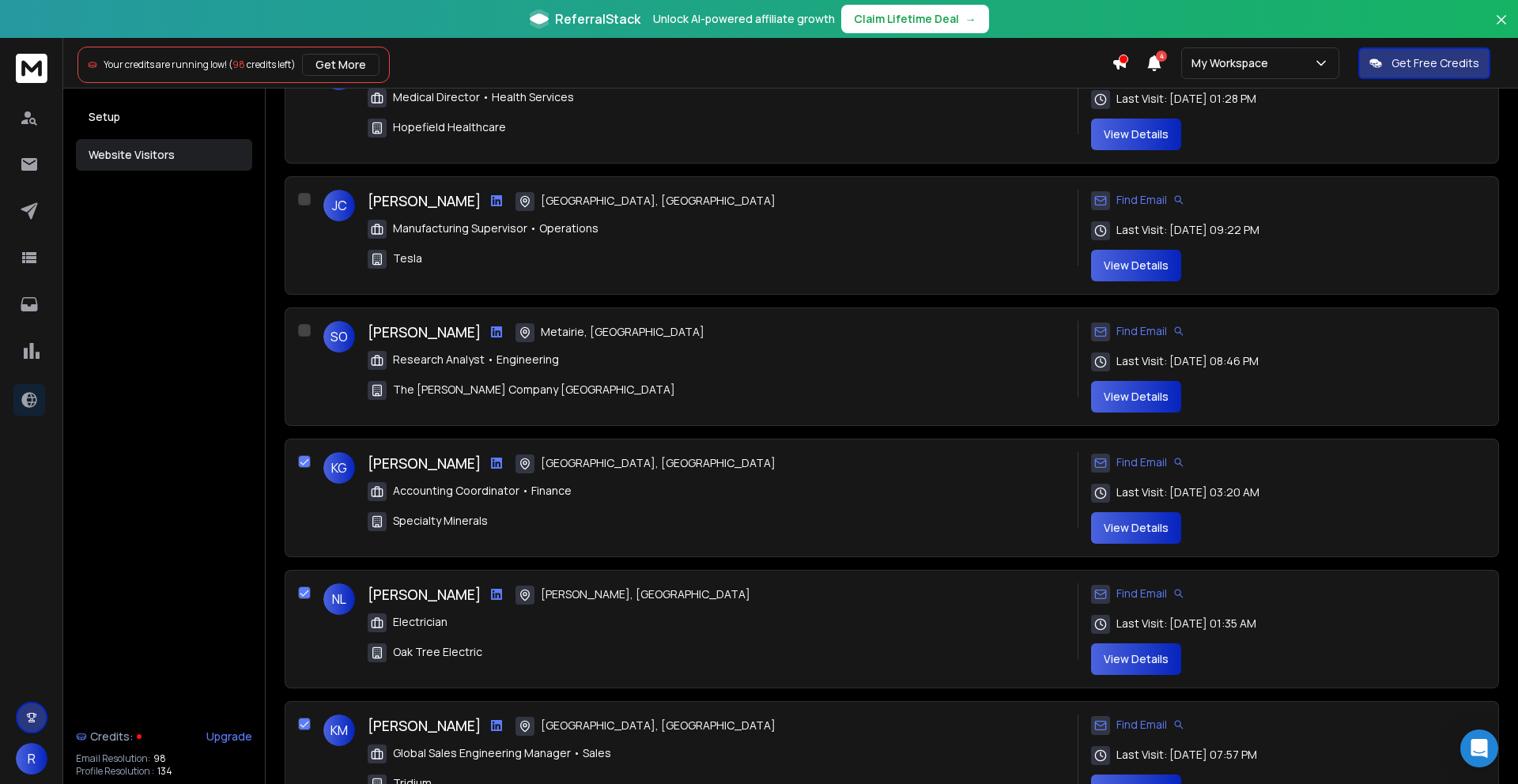
click at [306, 329] on button "button" at bounding box center [304, 330] width 13 height 13
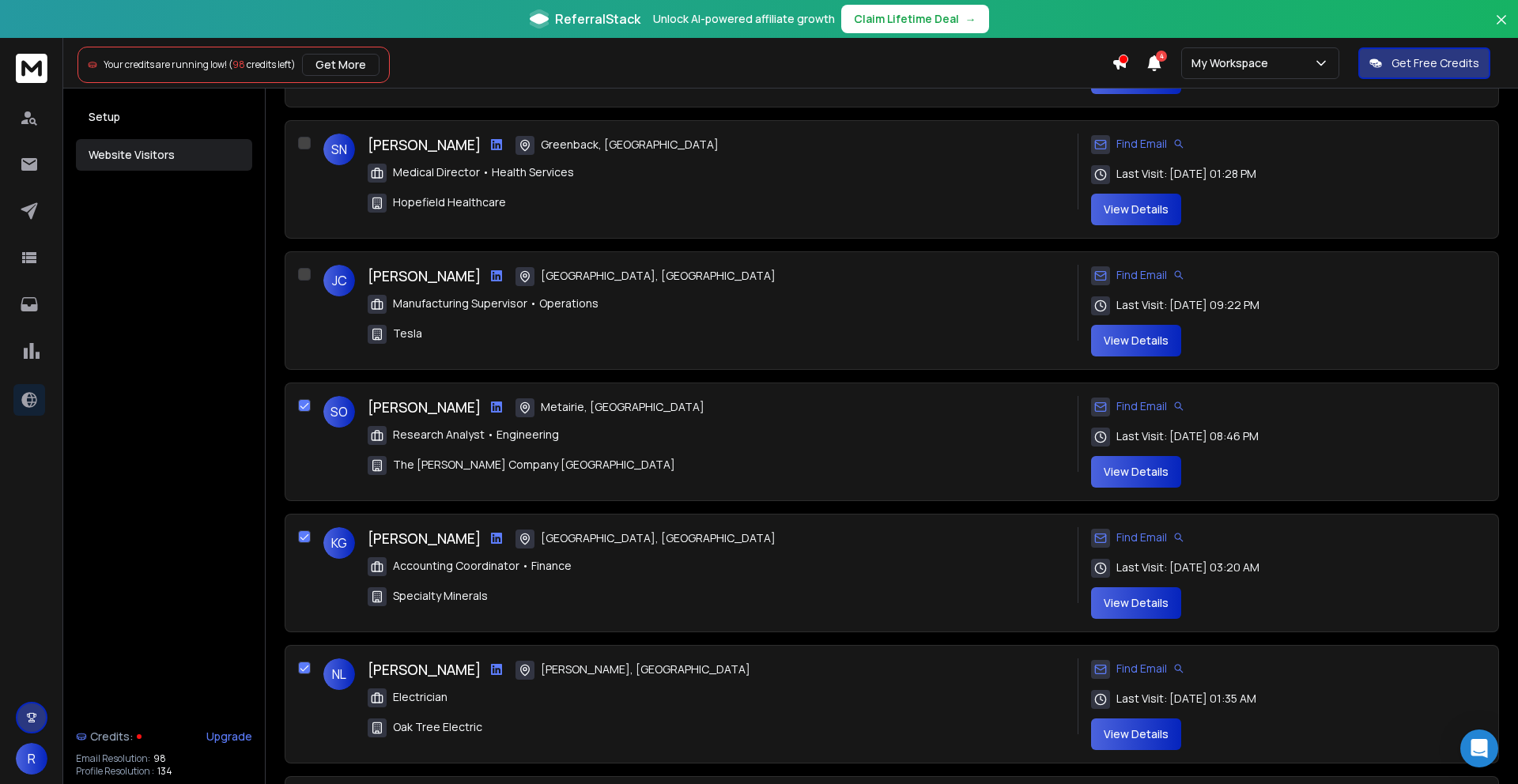
scroll to position [9867, 0]
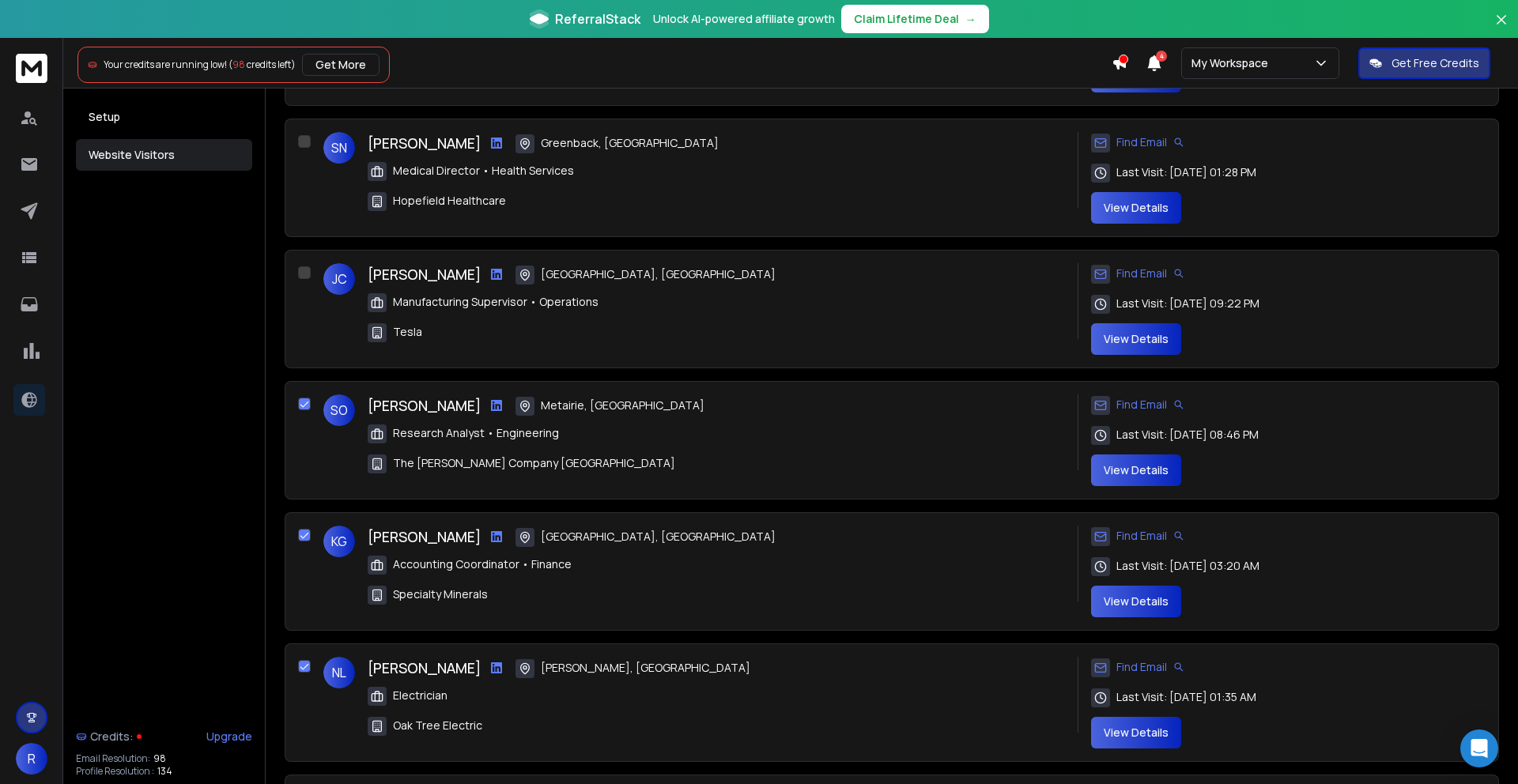
click at [491, 274] on icon at bounding box center [496, 274] width 11 height 11
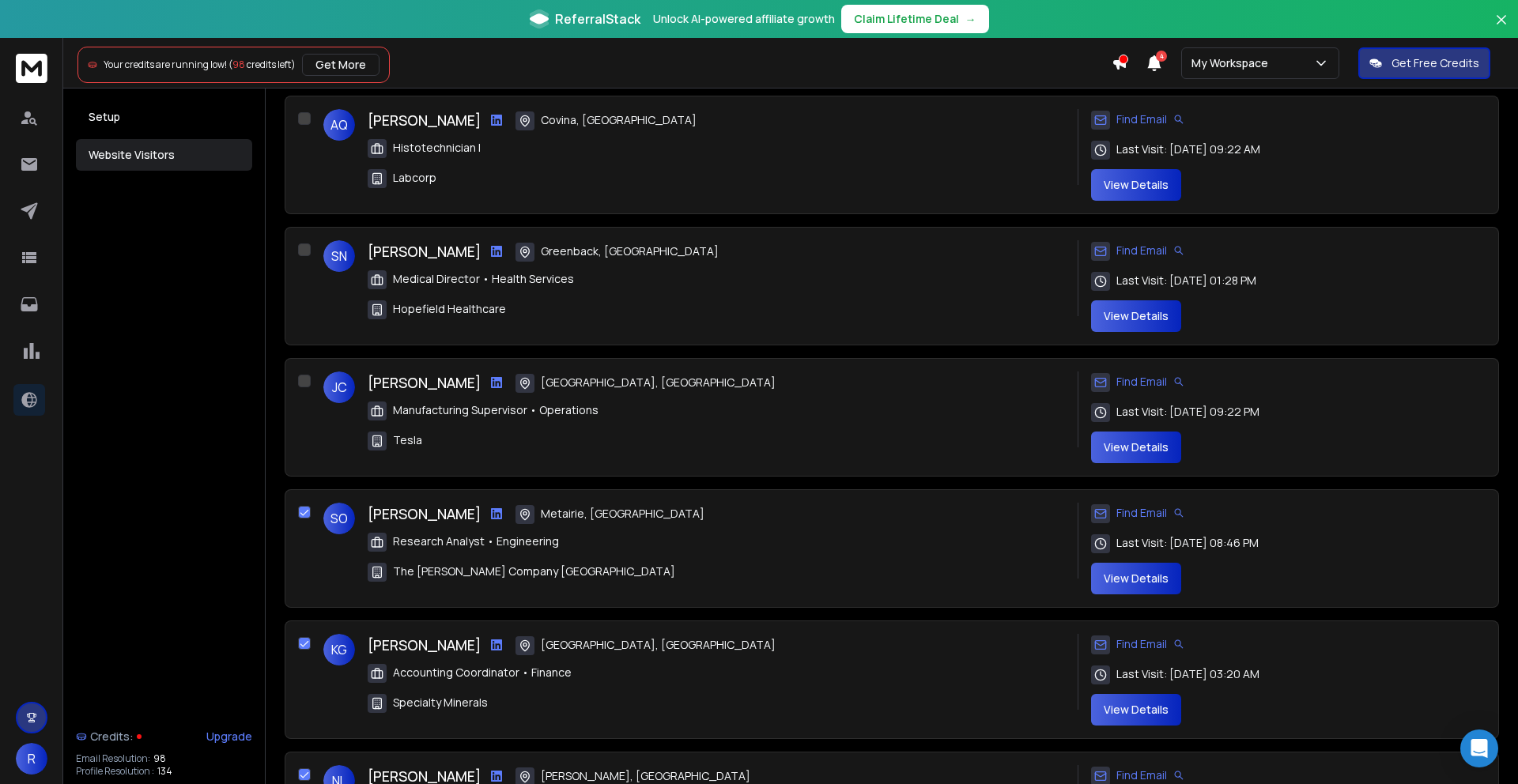
scroll to position [9753, 0]
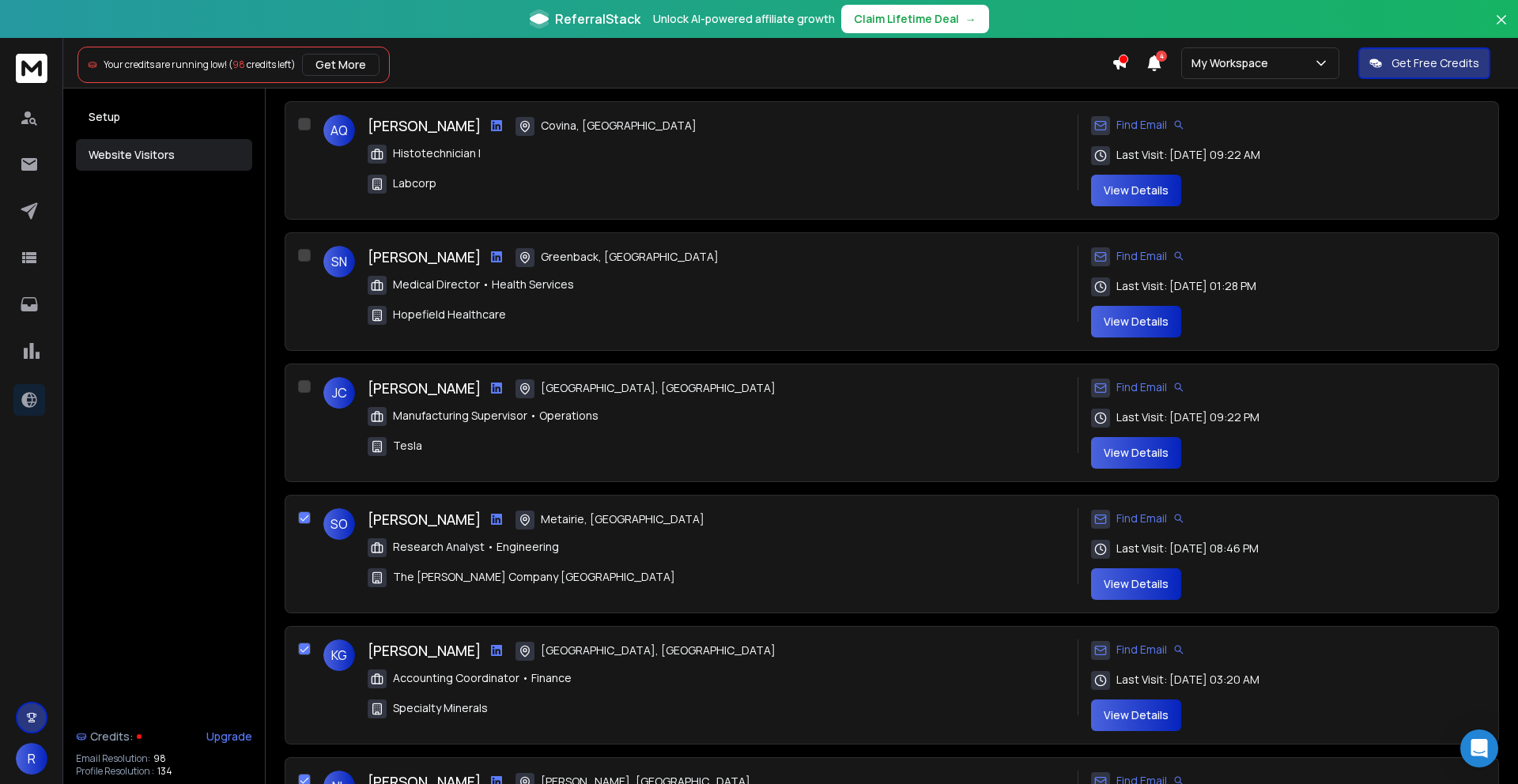
click at [306, 384] on button "button" at bounding box center [304, 386] width 13 height 13
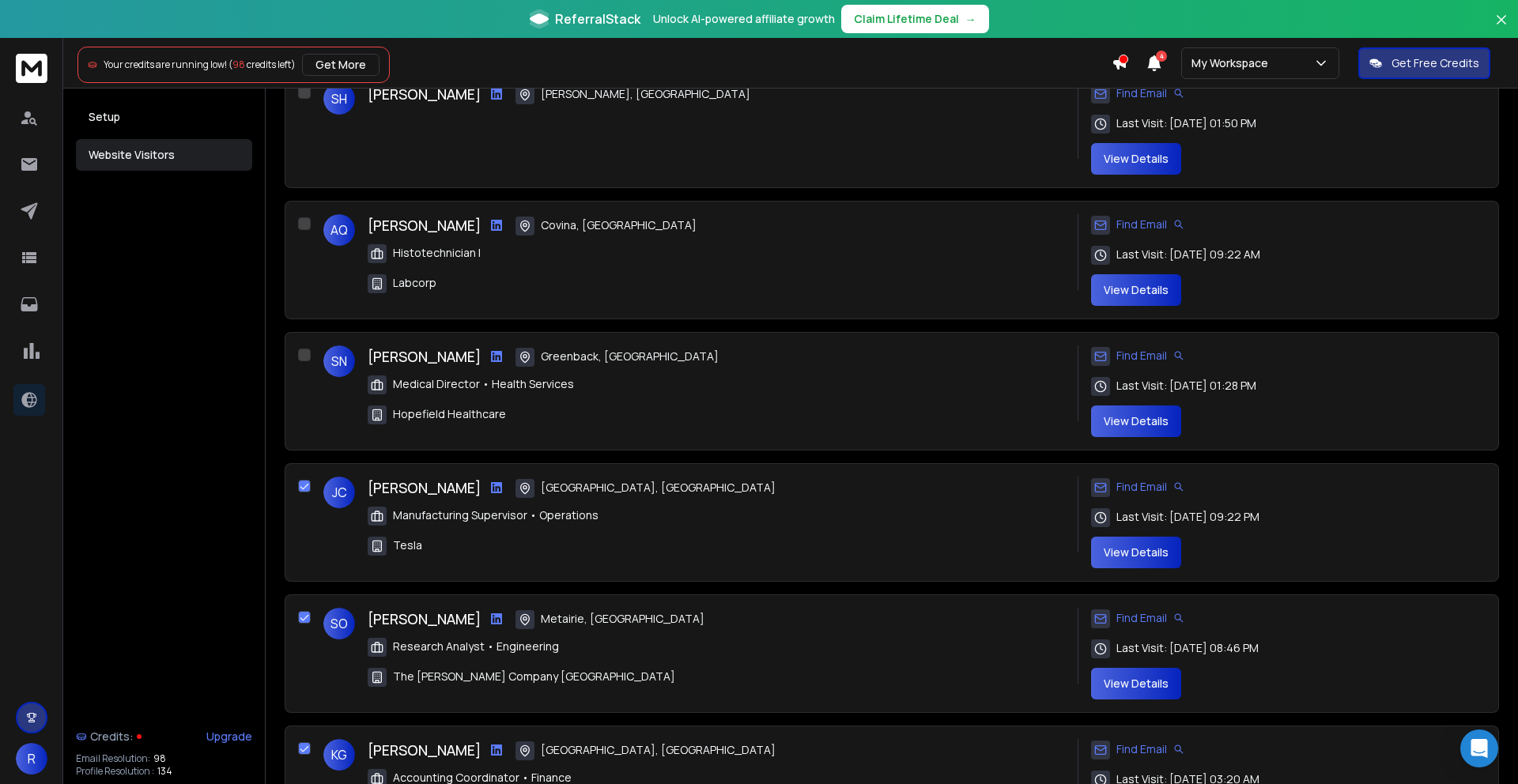
scroll to position [9643, 0]
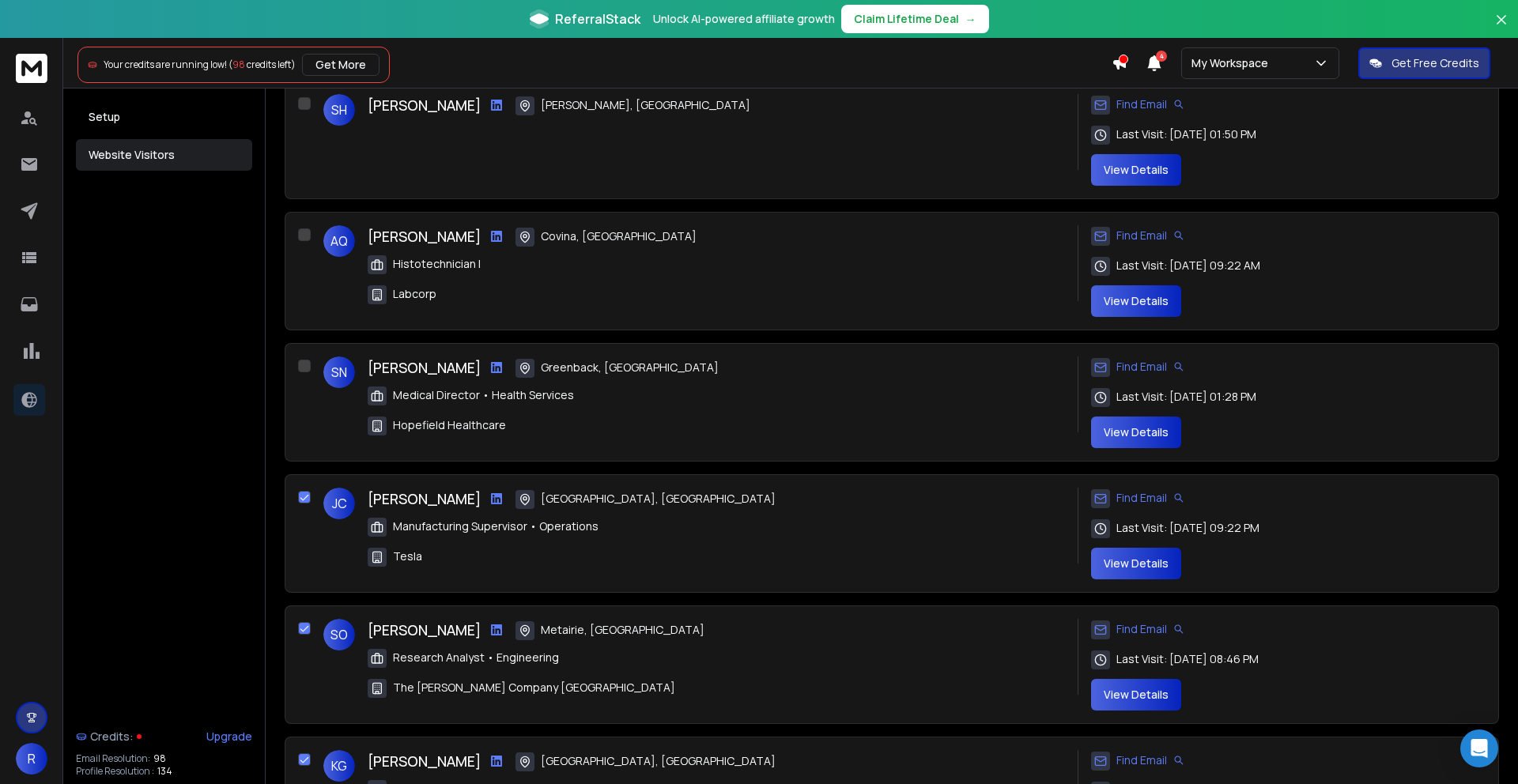
click at [490, 233] on icon at bounding box center [496, 236] width 13 height 13
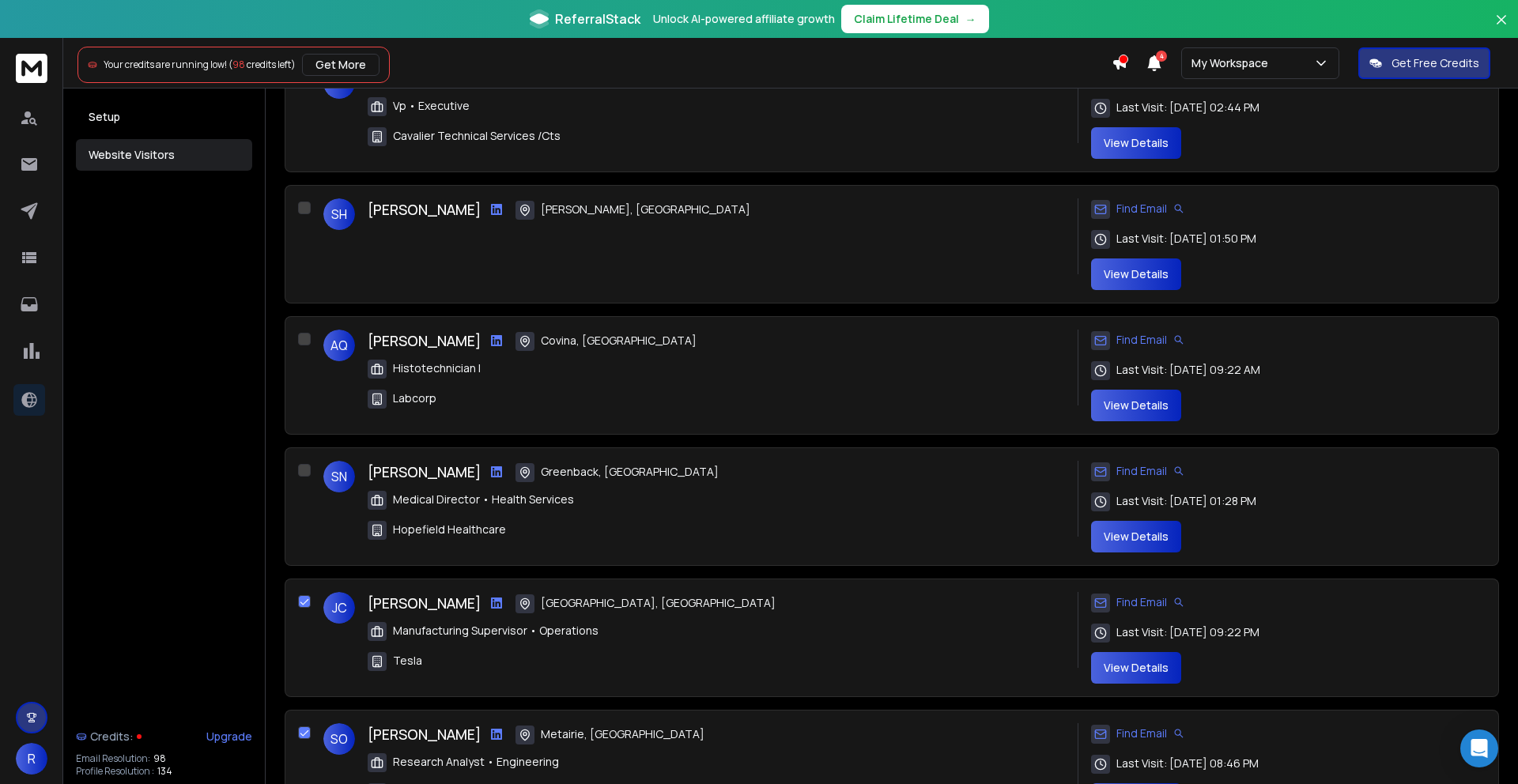
click at [304, 342] on button "button" at bounding box center [304, 339] width 13 height 13
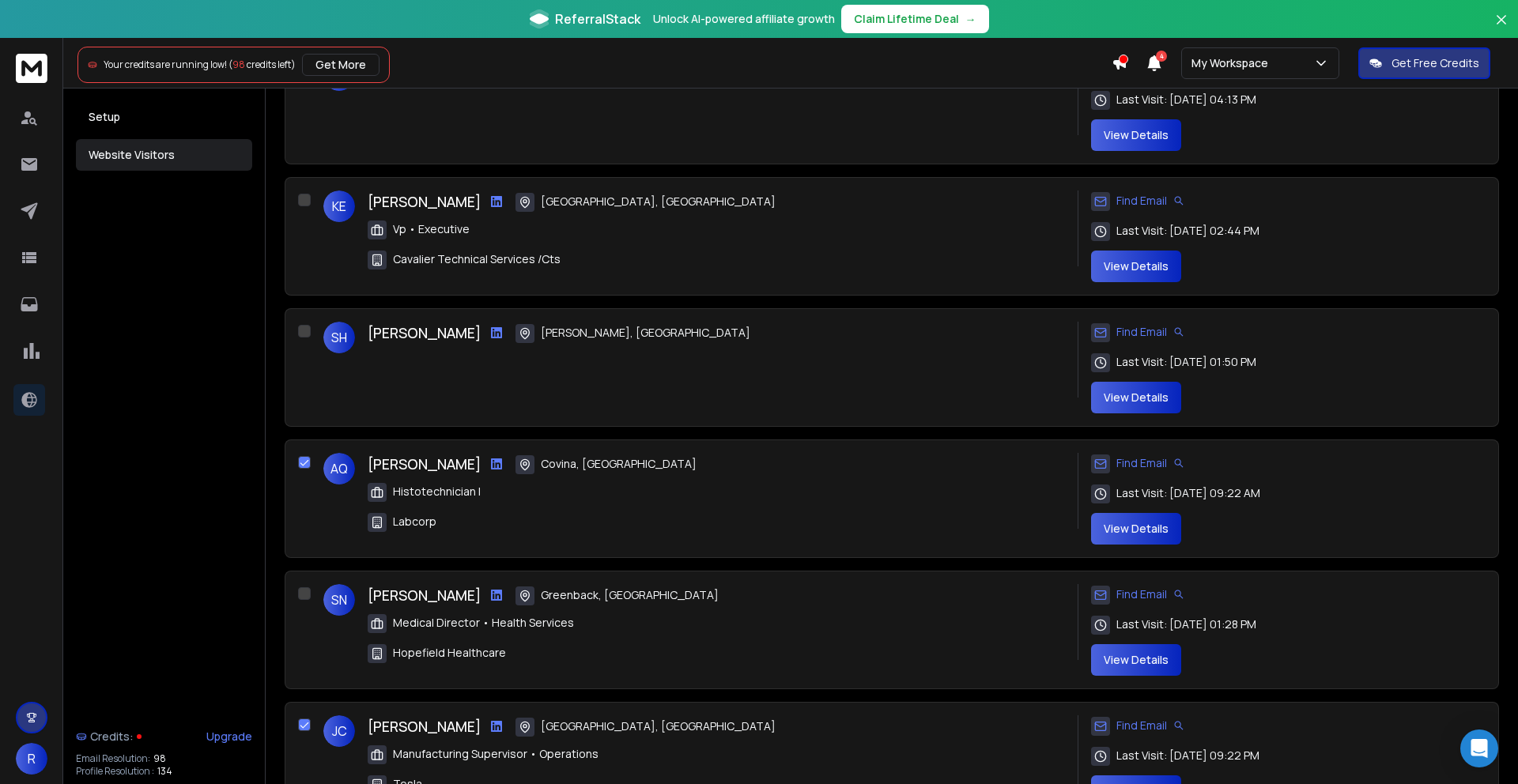
scroll to position [9411, 0]
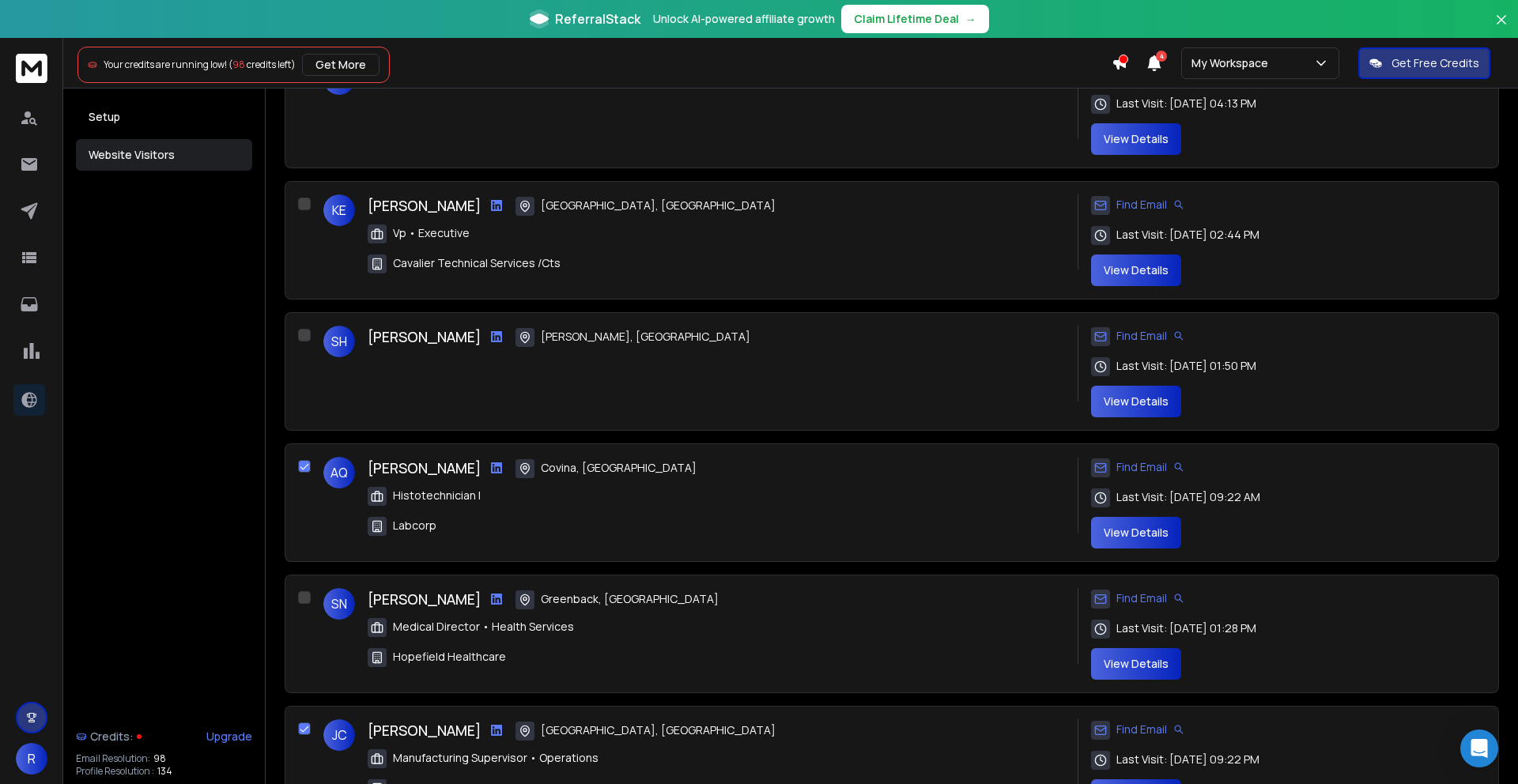
click at [491, 334] on icon at bounding box center [496, 337] width 11 height 11
click at [490, 335] on icon at bounding box center [496, 337] width 13 height 13
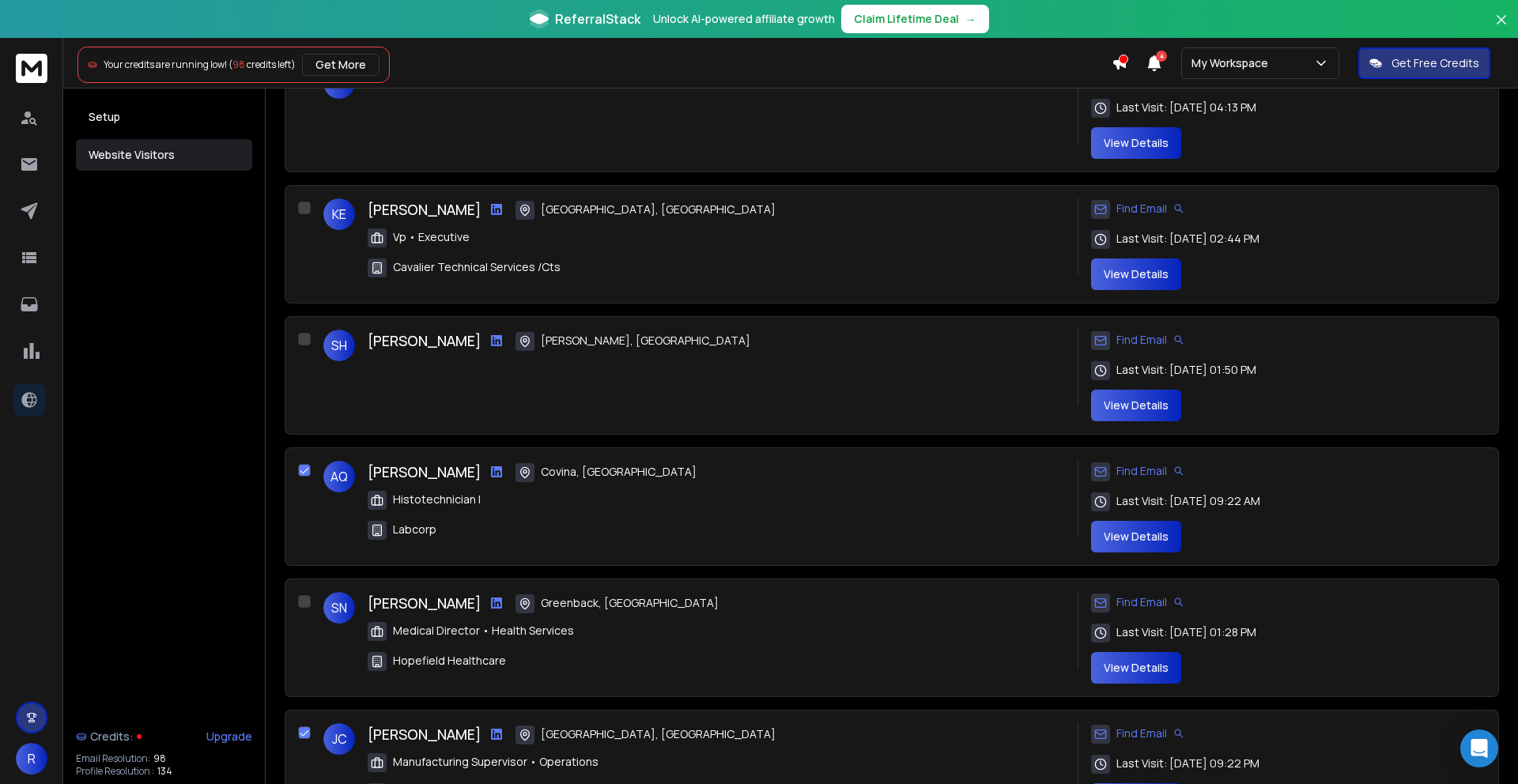
scroll to position [9406, 0]
click at [490, 214] on icon at bounding box center [496, 210] width 13 height 13
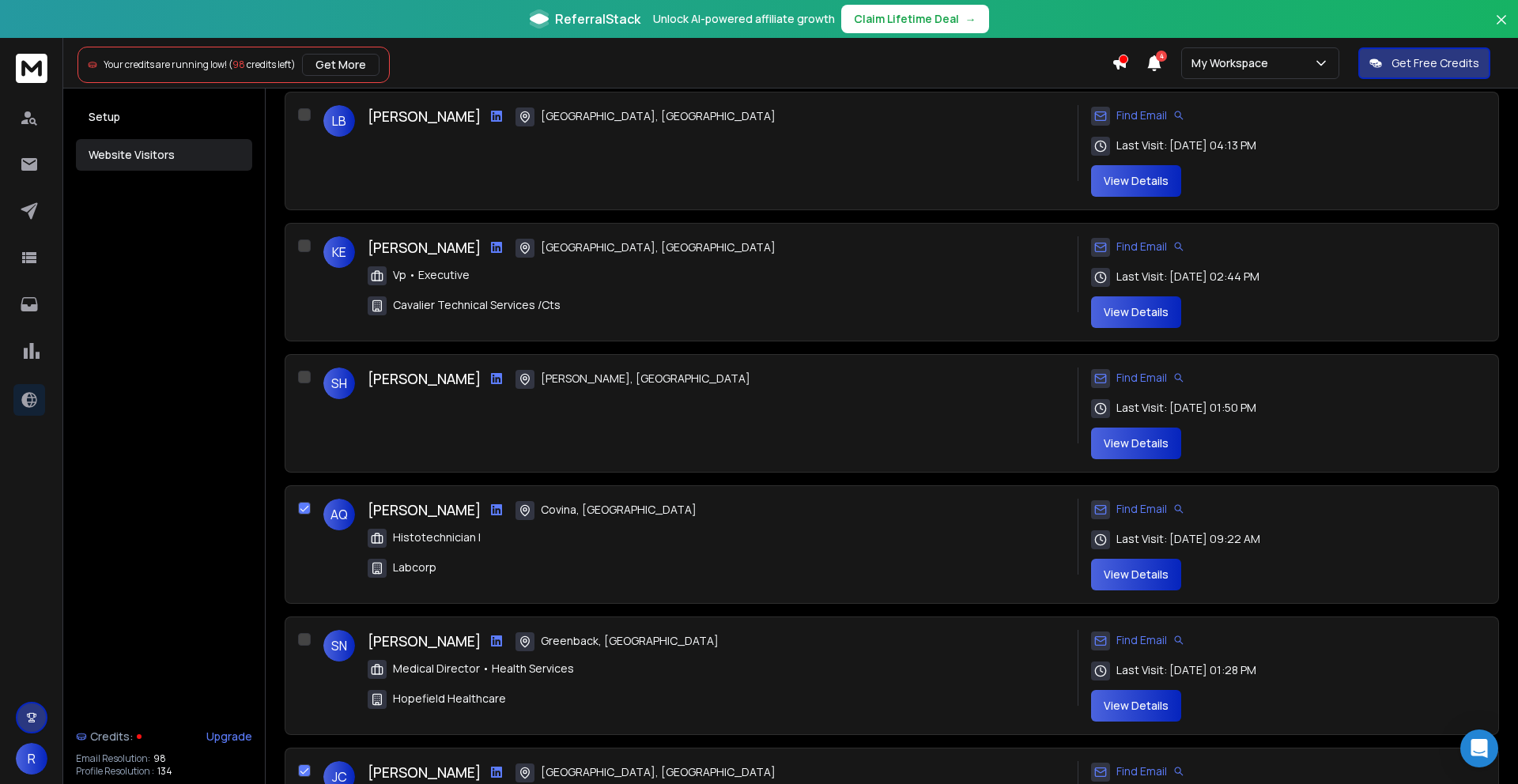
scroll to position [9365, 0]
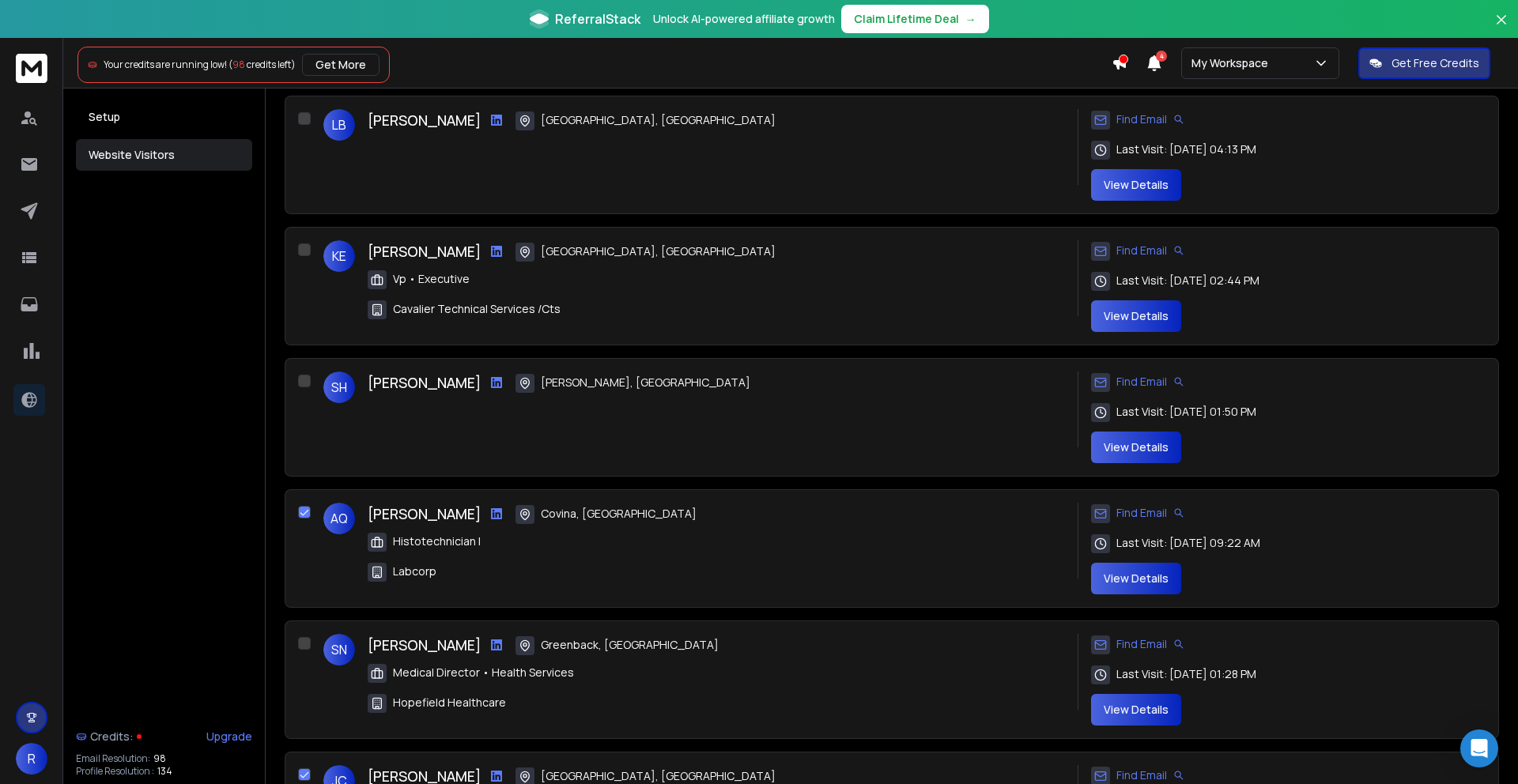
drag, startPoint x: 300, startPoint y: 379, endPoint x: 411, endPoint y: 427, distance: 120.9
click at [300, 379] on button "button" at bounding box center [304, 381] width 13 height 13
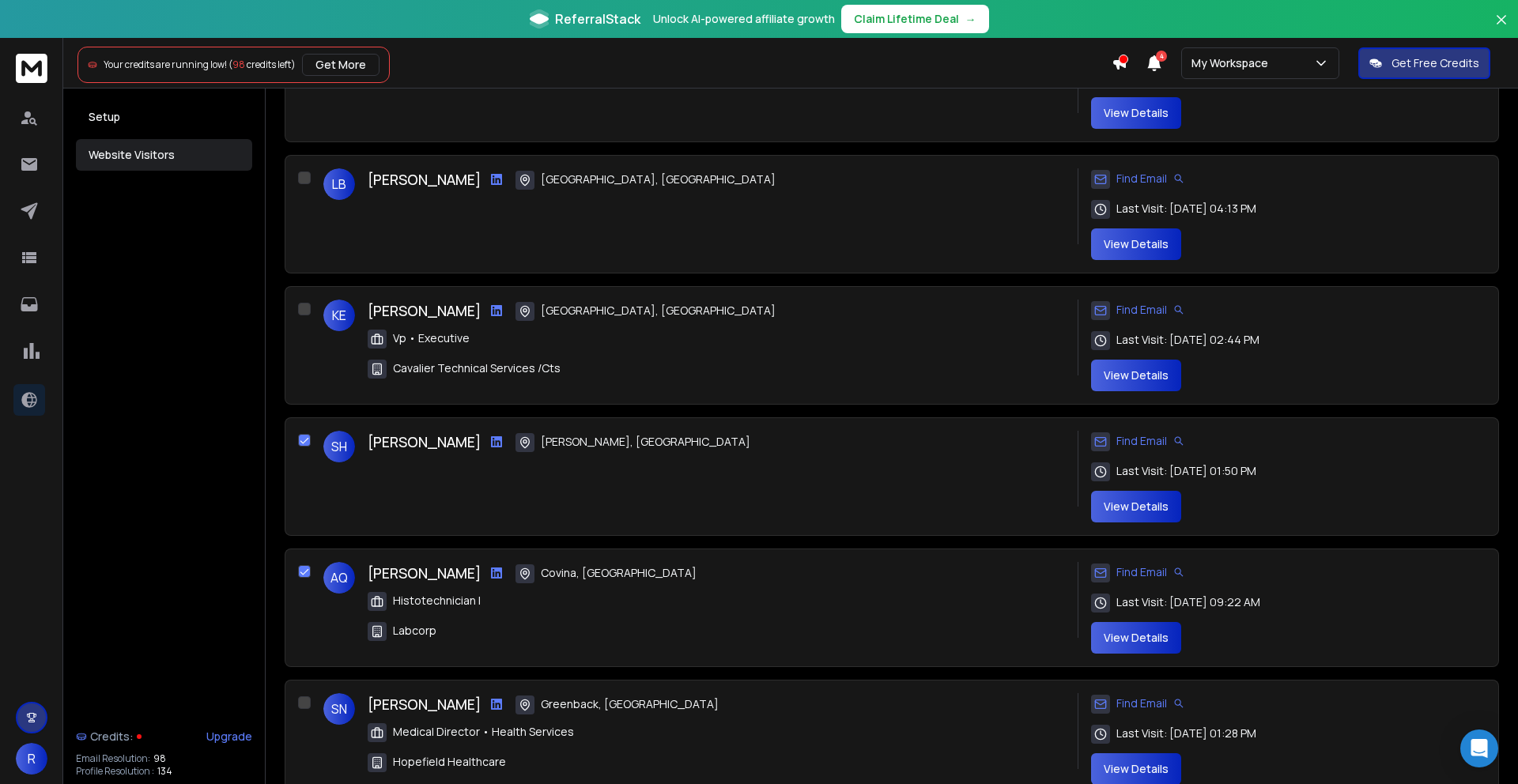
scroll to position [9299, 0]
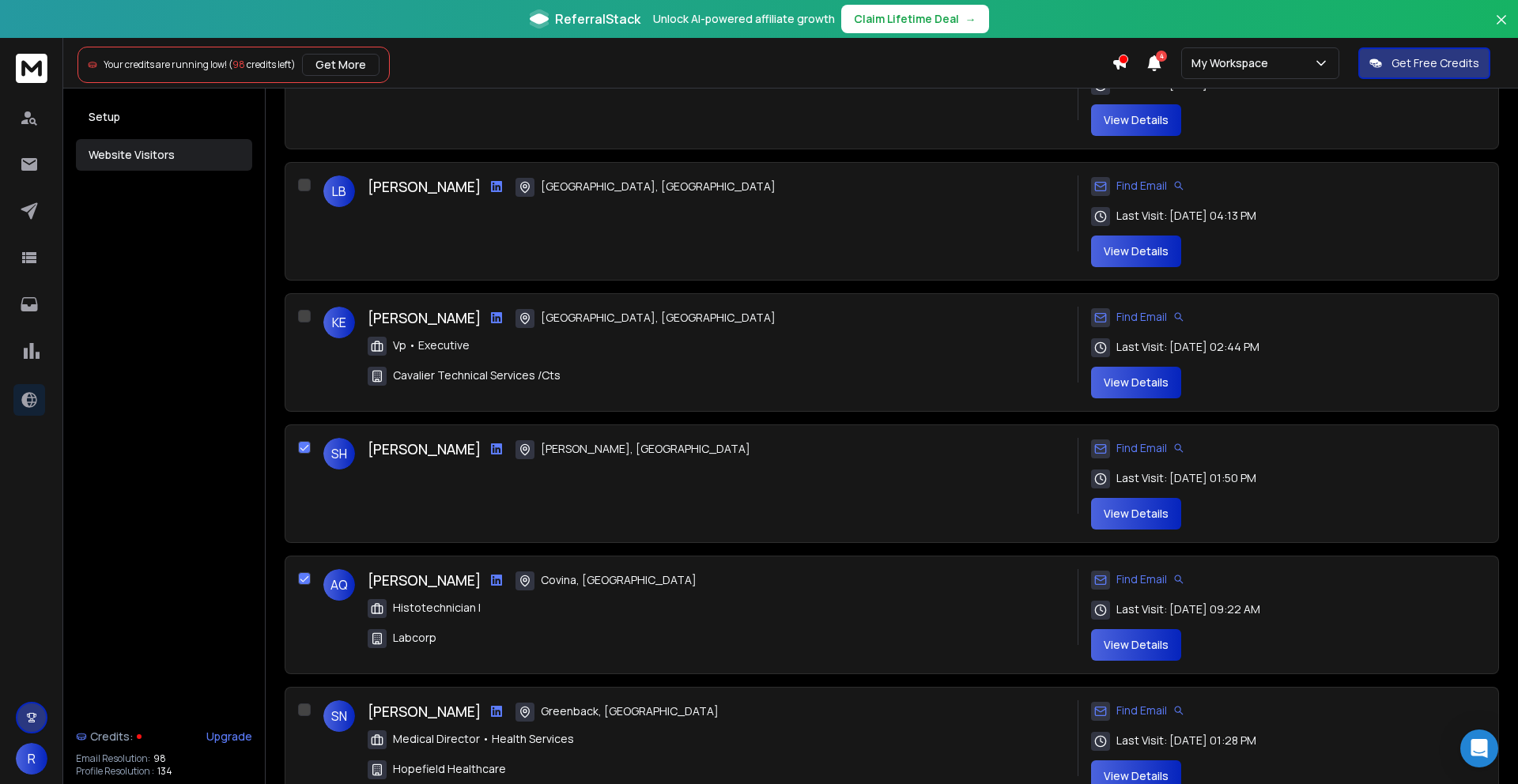
click at [491, 315] on icon at bounding box center [496, 318] width 11 height 11
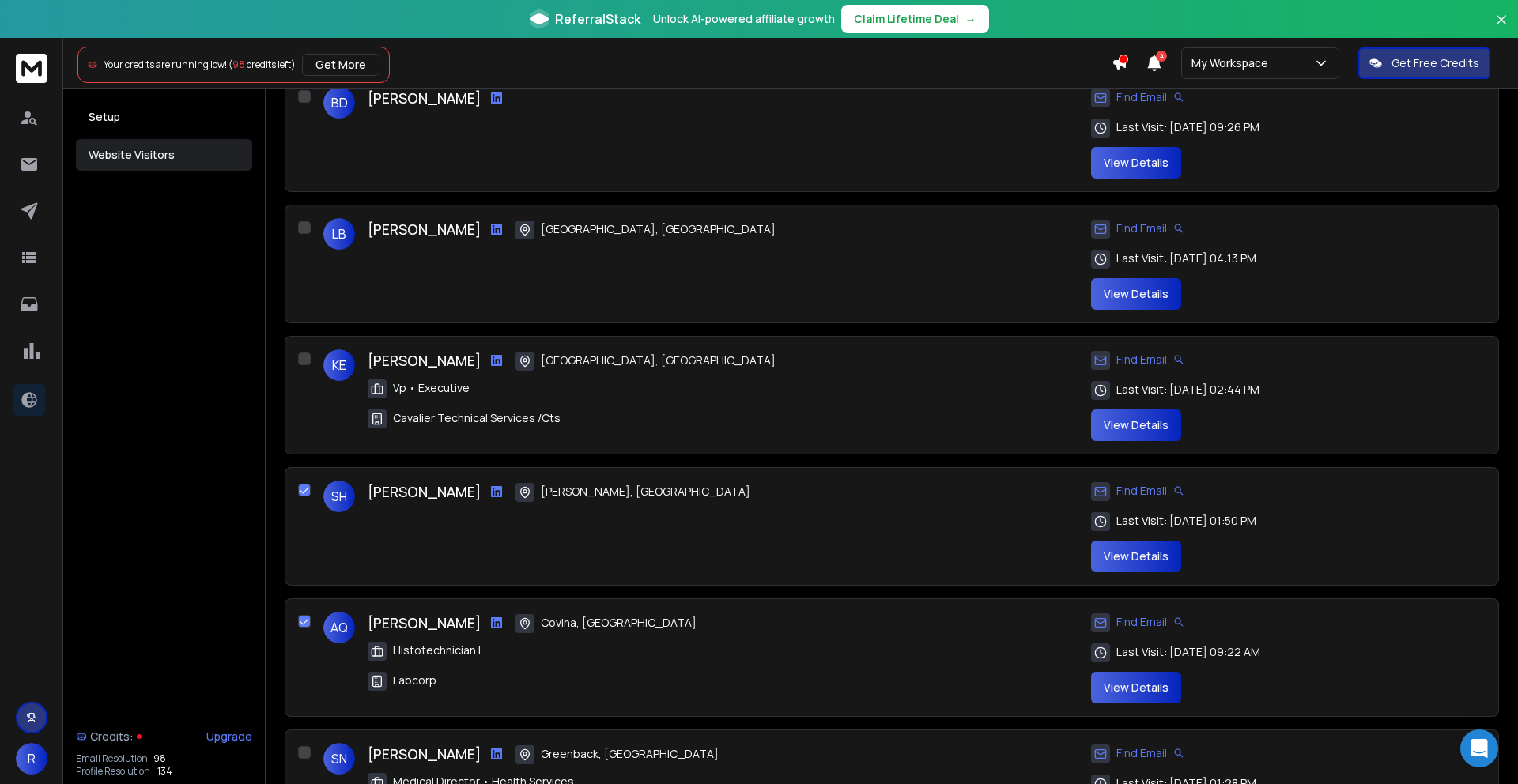
scroll to position [9251, 0]
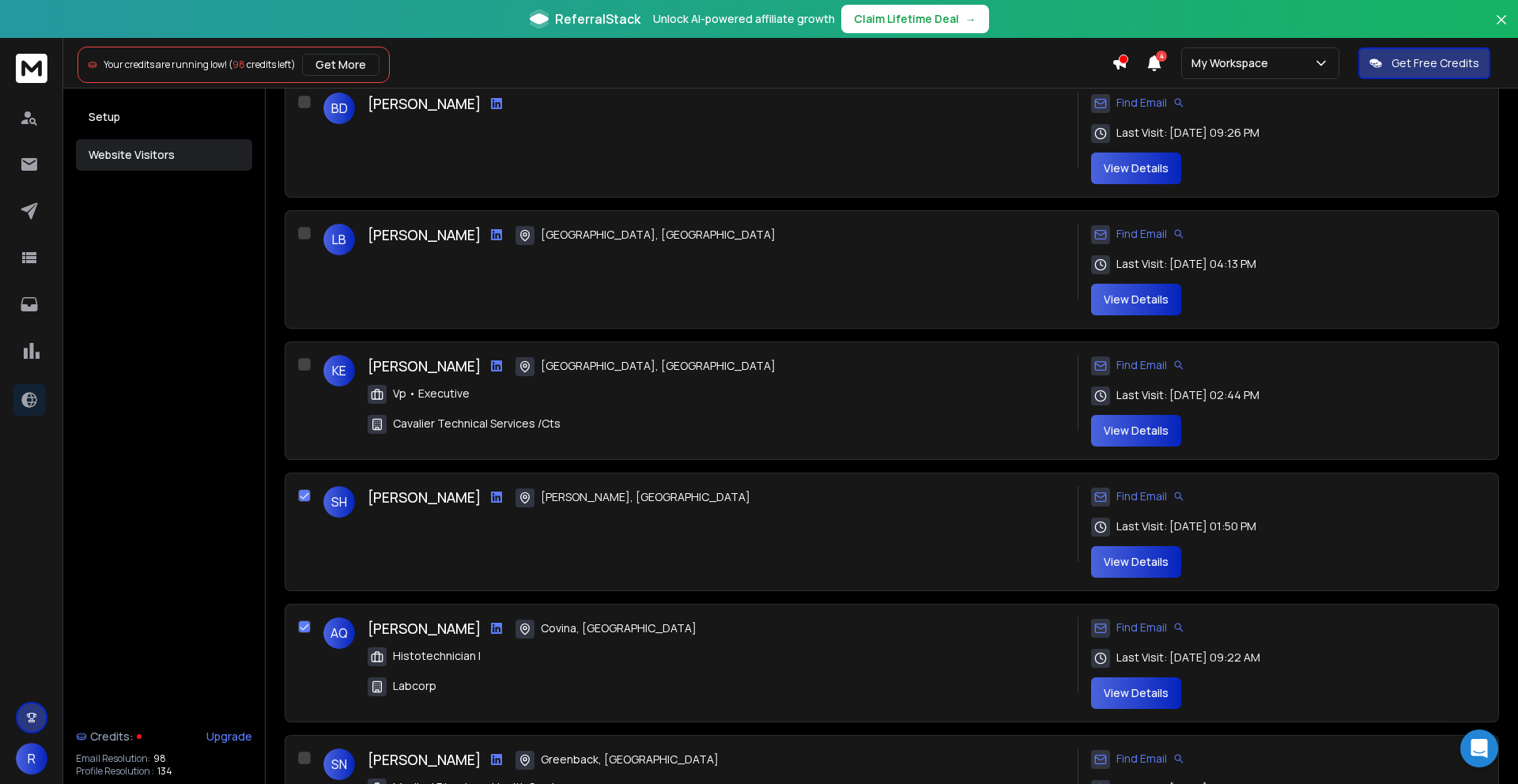
click at [303, 363] on button "button" at bounding box center [304, 364] width 13 height 13
click at [498, 232] on icon at bounding box center [496, 235] width 11 height 11
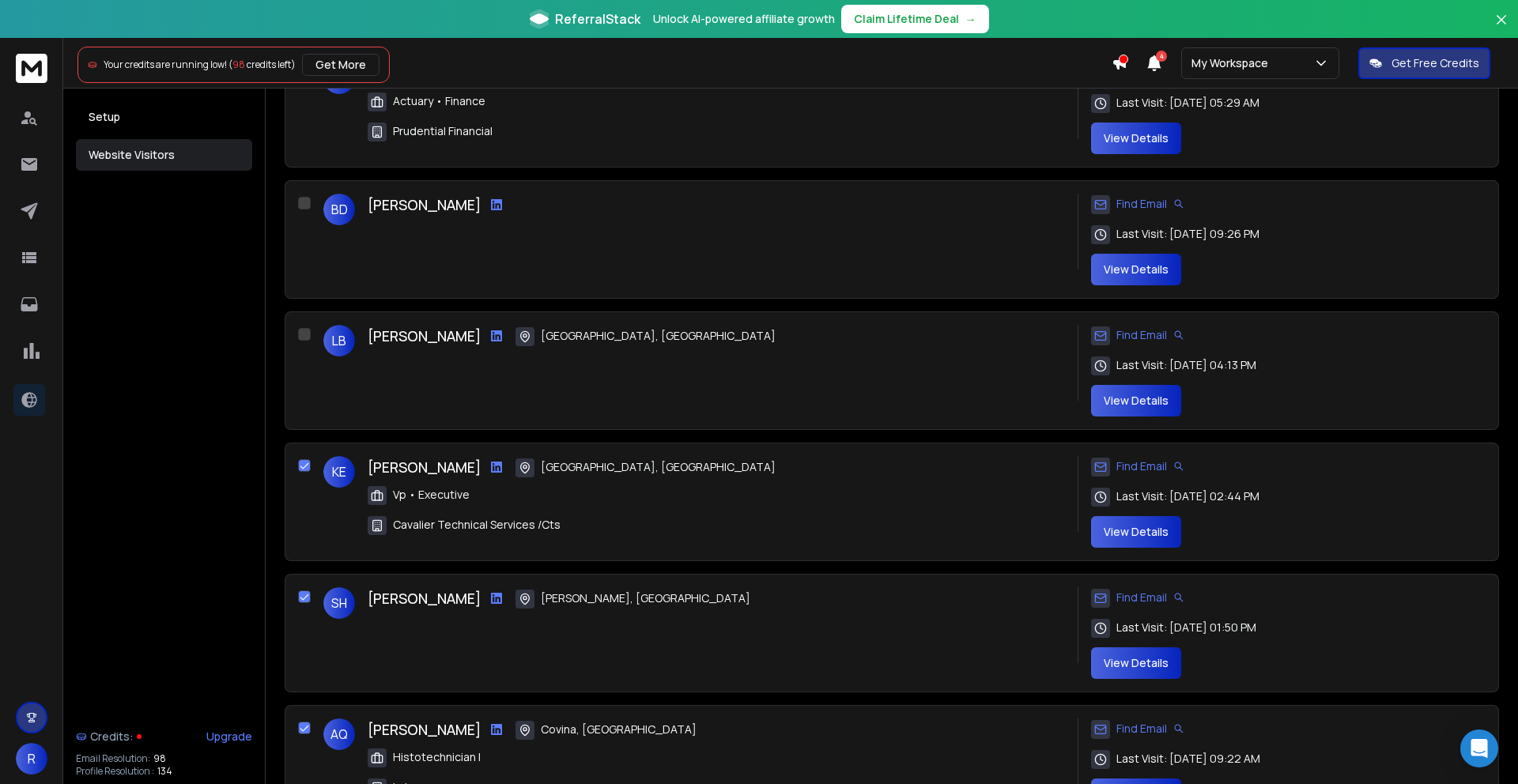
scroll to position [9146, 0]
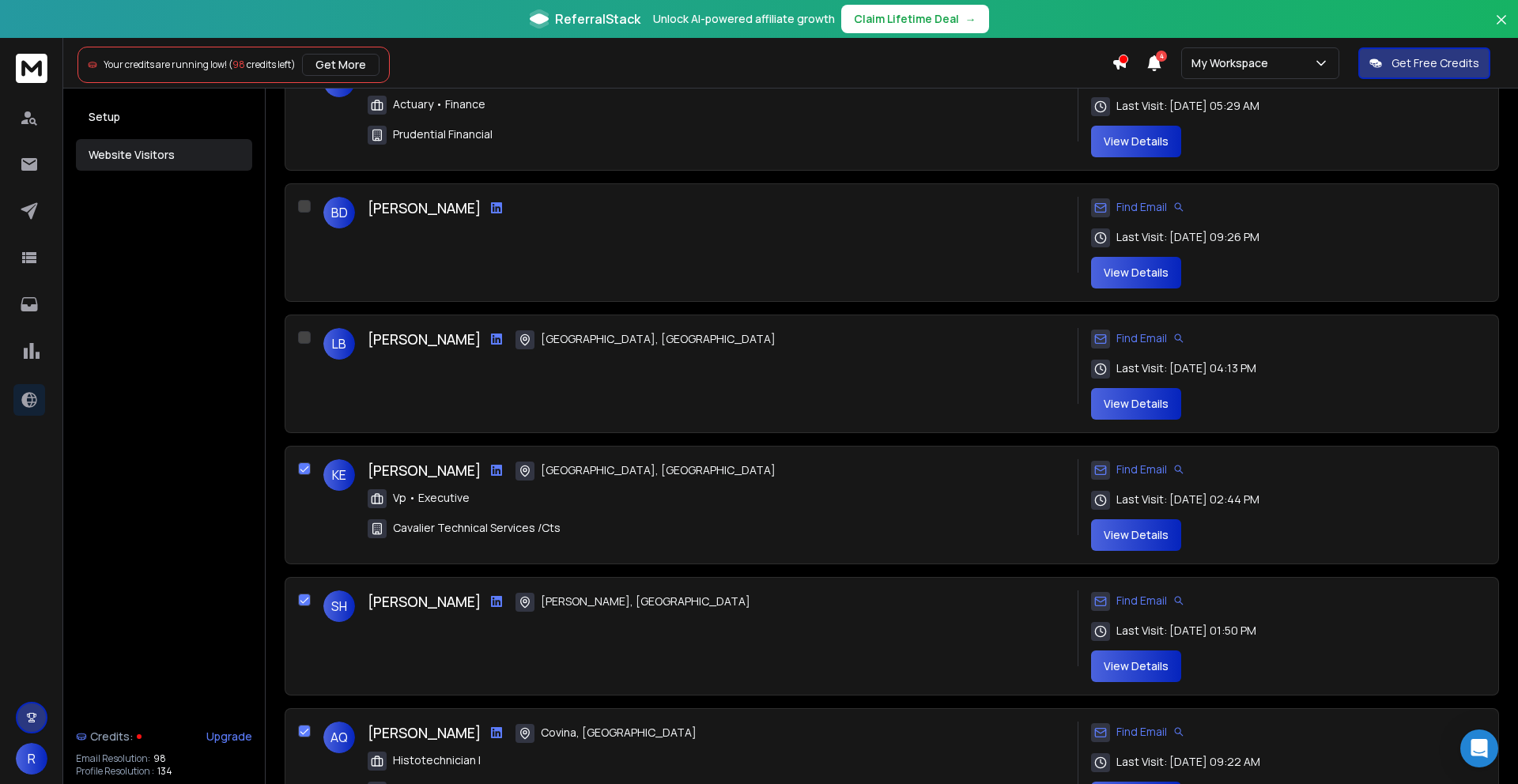
click at [302, 334] on button "button" at bounding box center [304, 337] width 13 height 13
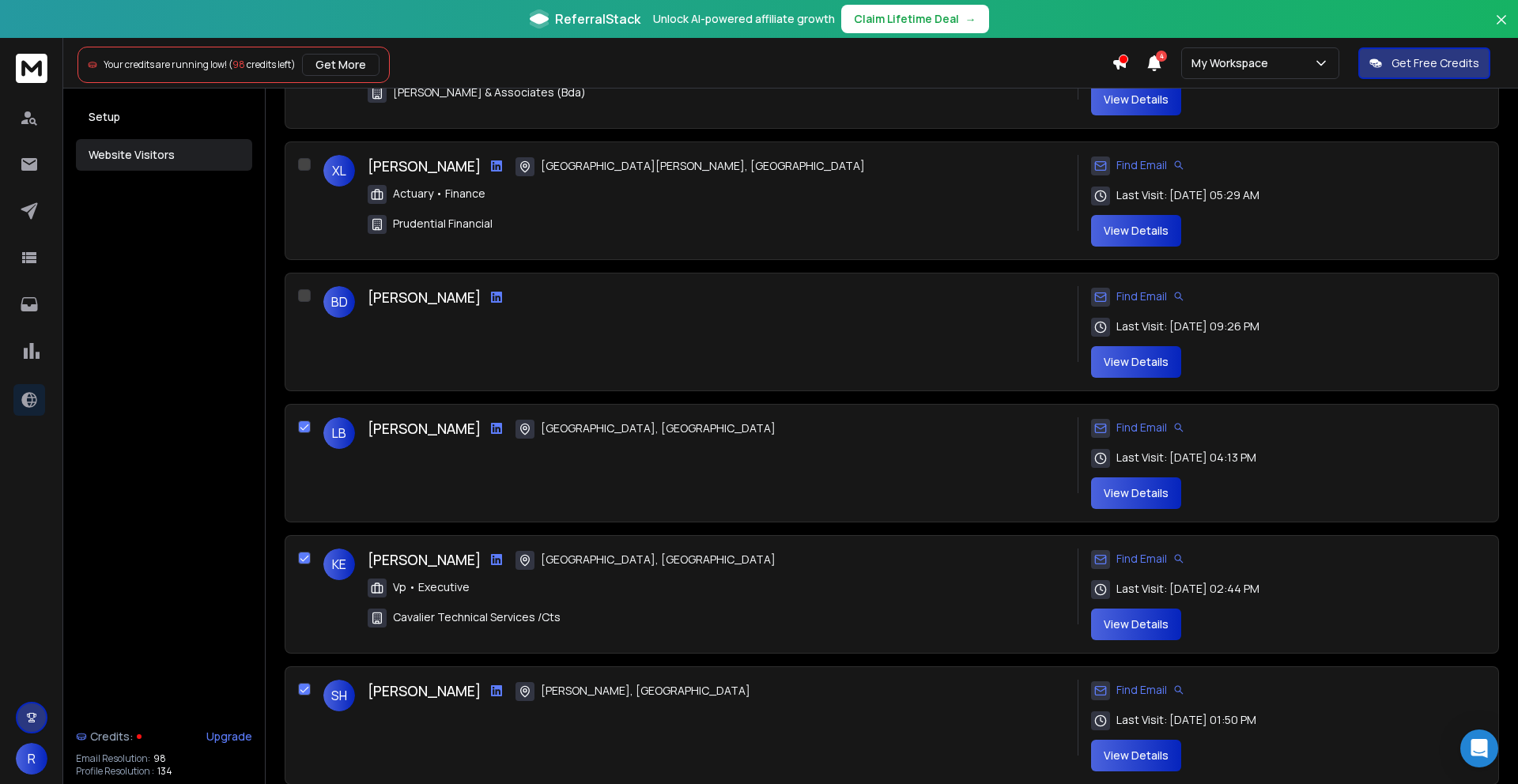
scroll to position [8969, 0]
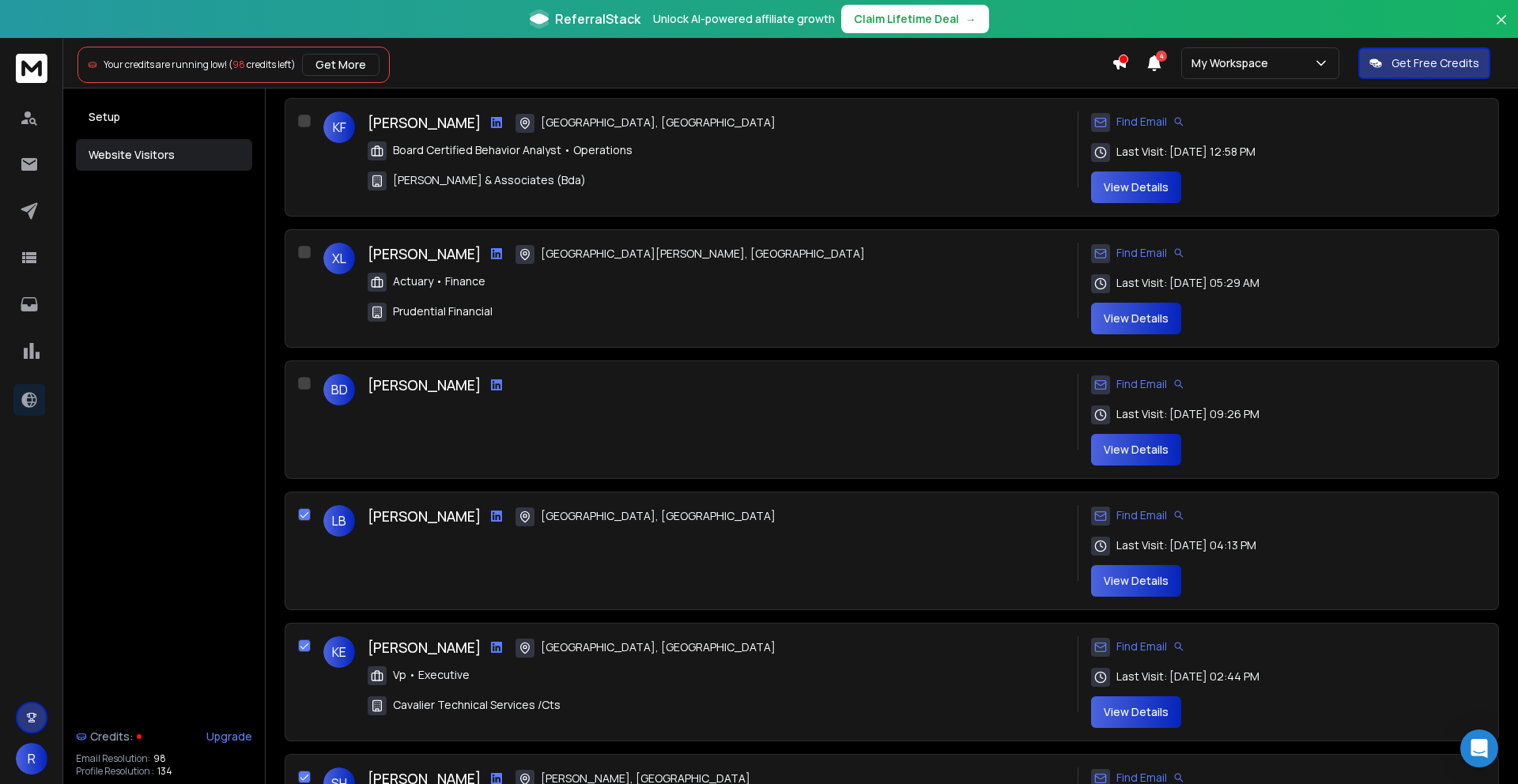
click at [491, 382] on icon at bounding box center [496, 384] width 11 height 11
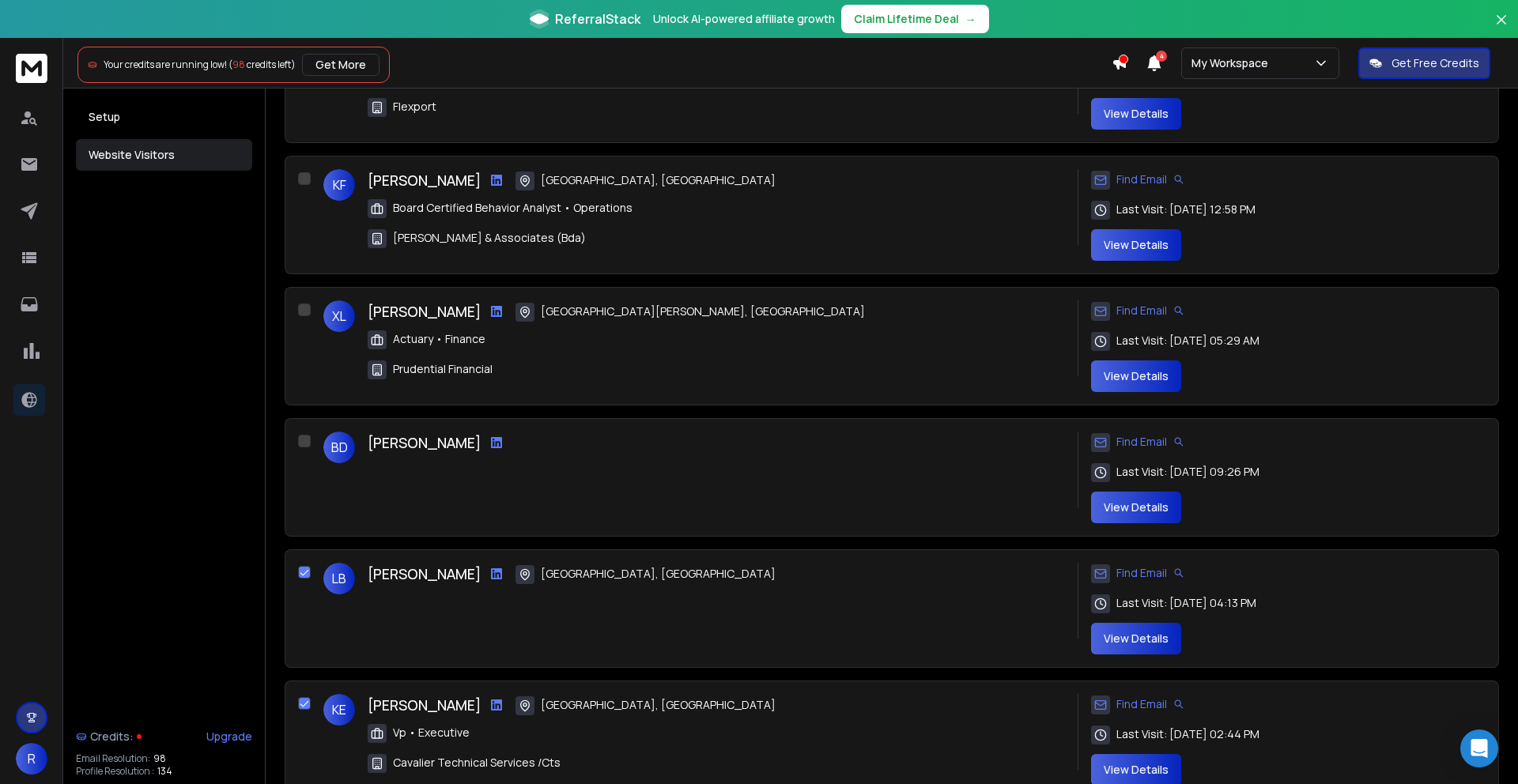
click at [300, 442] on button "button" at bounding box center [304, 440] width 13 height 13
click at [490, 310] on icon at bounding box center [496, 312] width 13 height 13
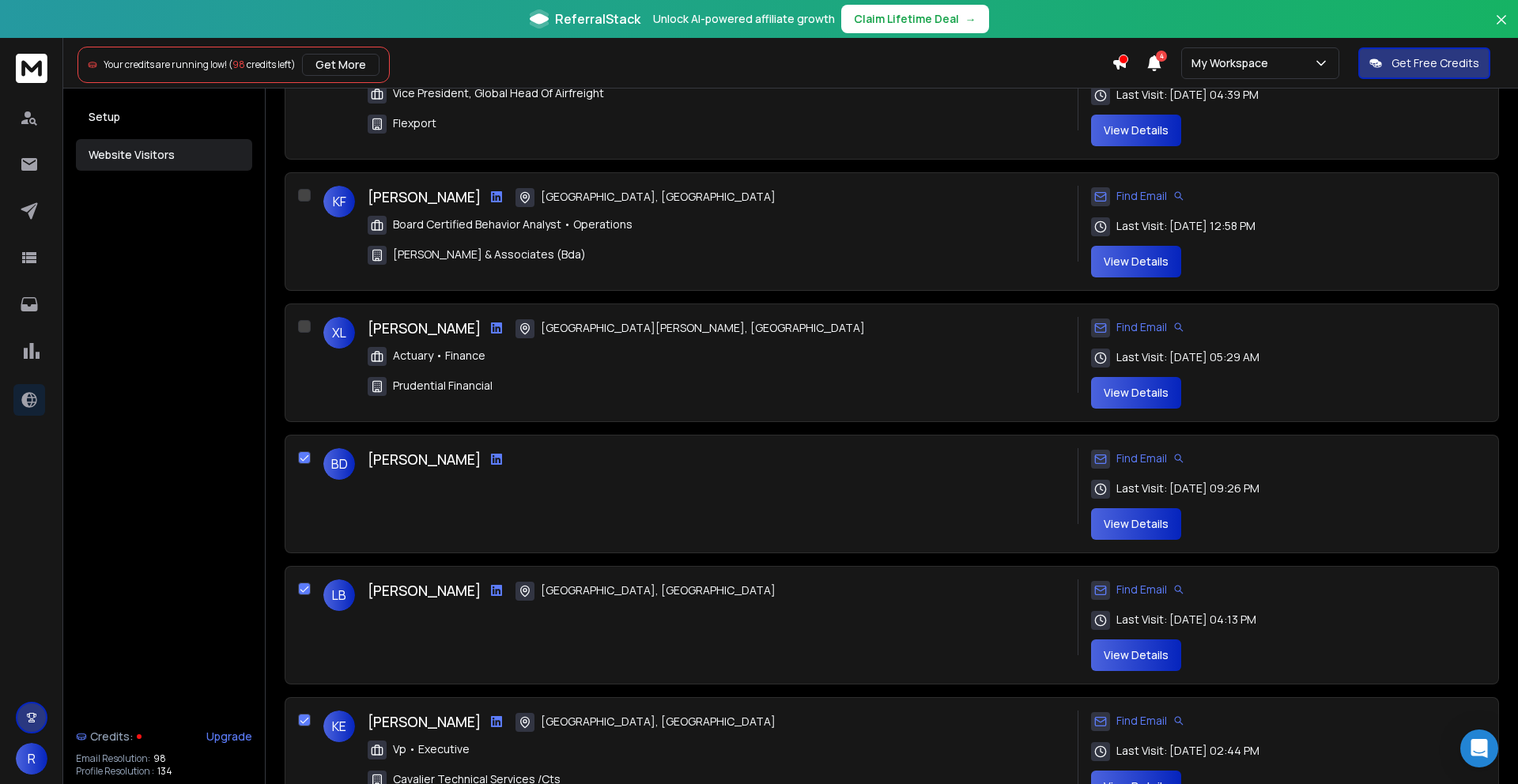
scroll to position [8891, 0]
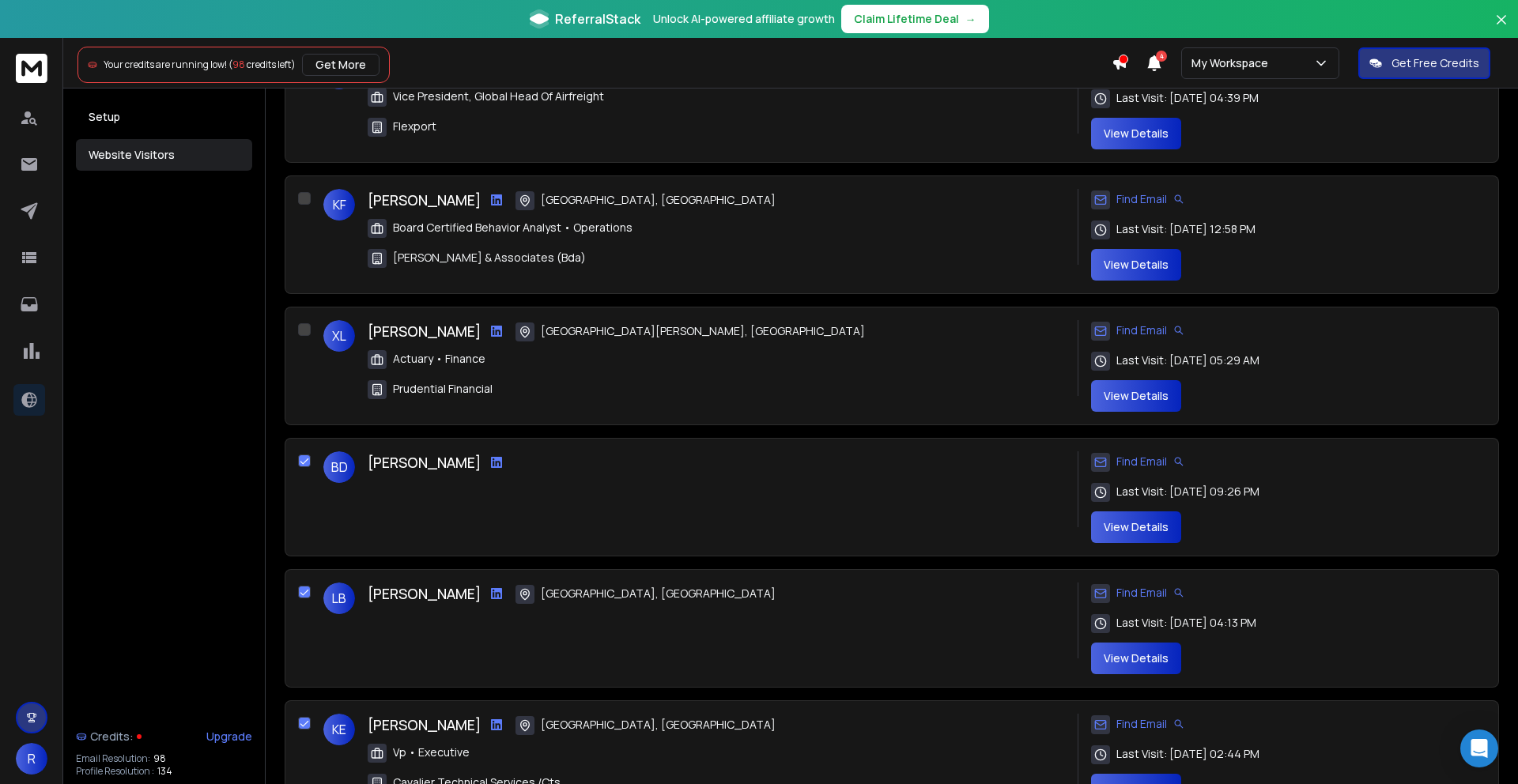
click at [304, 330] on button "button" at bounding box center [304, 330] width 13 height 13
click at [502, 201] on icon at bounding box center [496, 200] width 11 height 11
click at [299, 196] on button "button" at bounding box center [304, 198] width 13 height 13
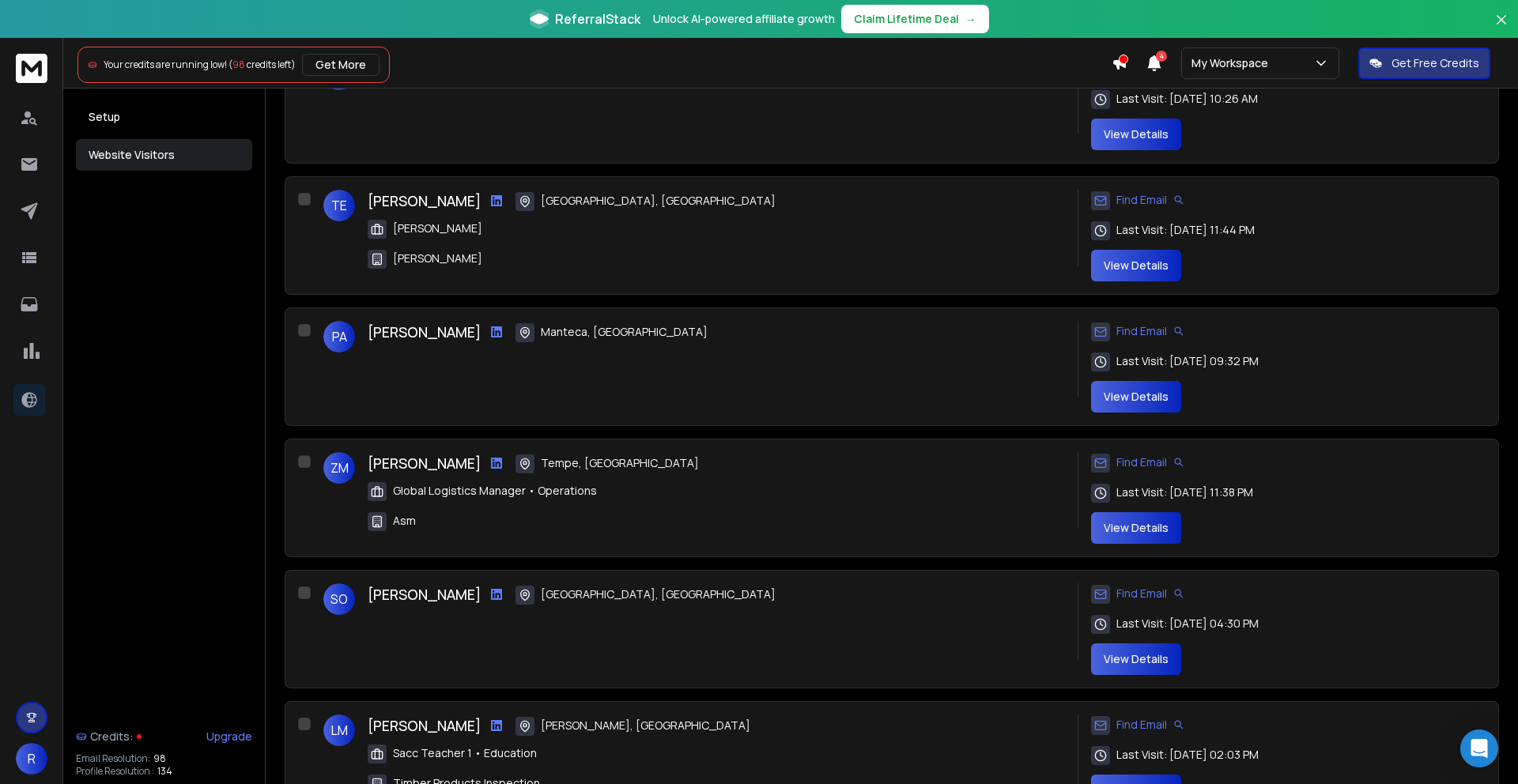
scroll to position [0, 0]
